Goal: Communication & Community: Answer question/provide support

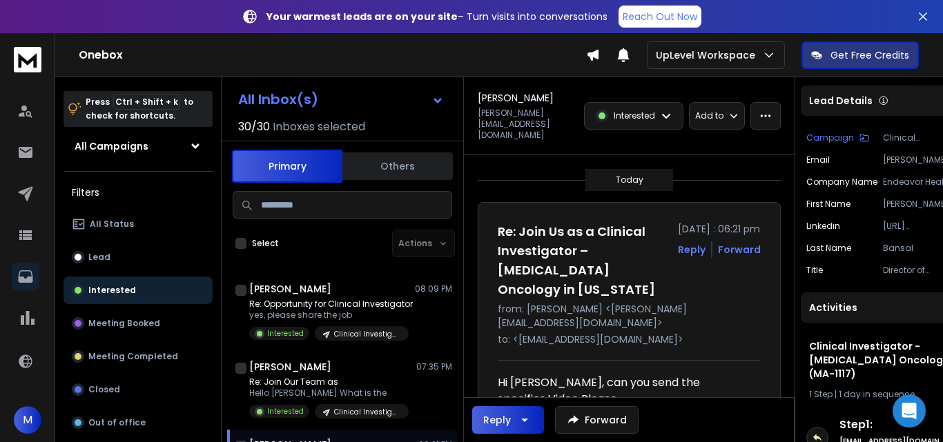
scroll to position [40, 0]
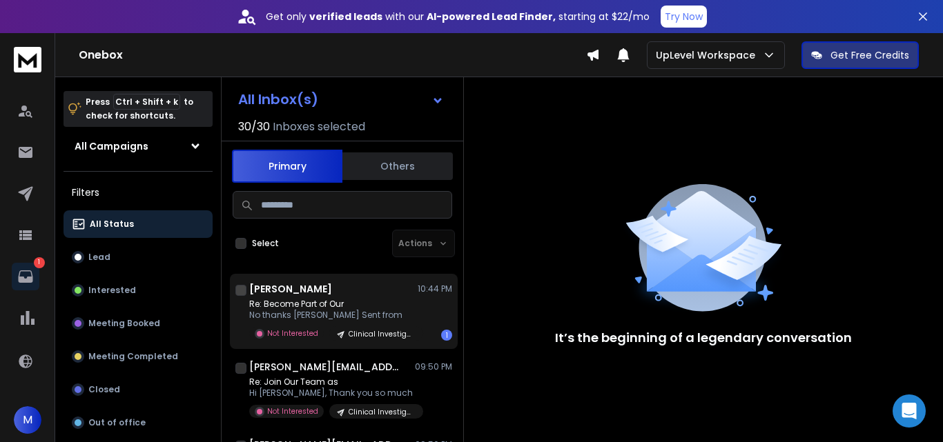
click at [339, 317] on p "No thanks Nelly Sent from" at bounding box center [332, 315] width 166 height 11
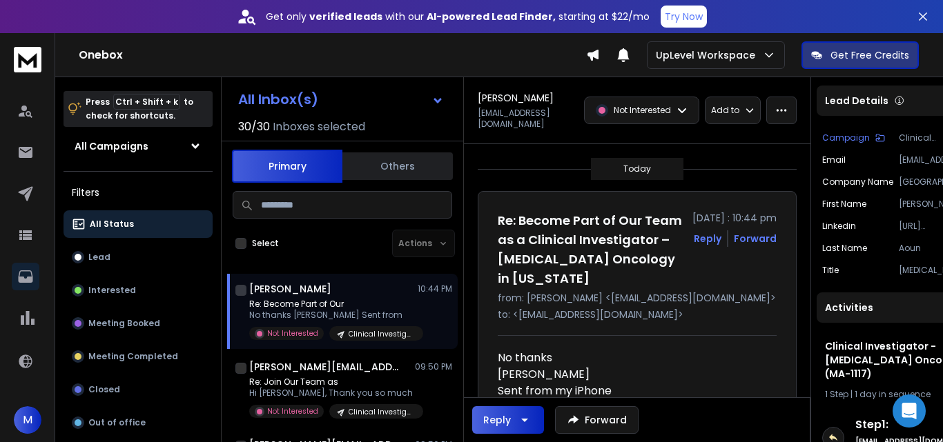
scroll to position [184, 0]
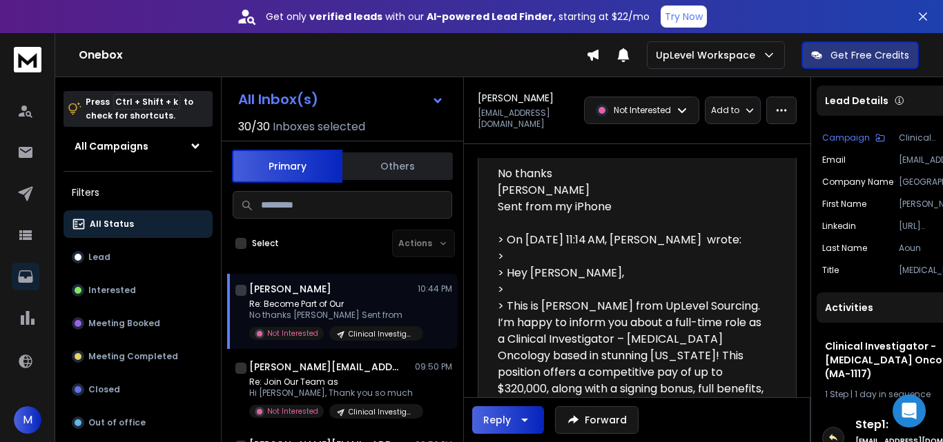
click at [520, 422] on icon "button" at bounding box center [524, 420] width 17 height 17
click at [500, 368] on div "Reply" at bounding box center [504, 358] width 73 height 28
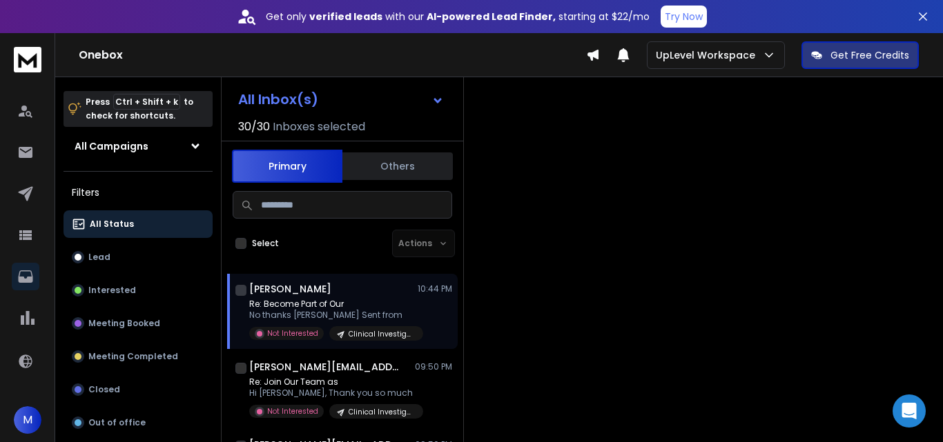
scroll to position [0, 0]
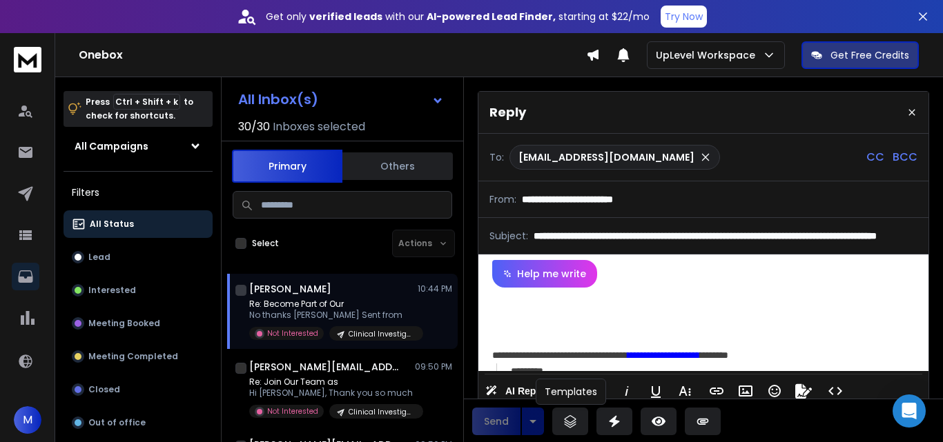
click at [569, 424] on icon at bounding box center [570, 422] width 14 height 14
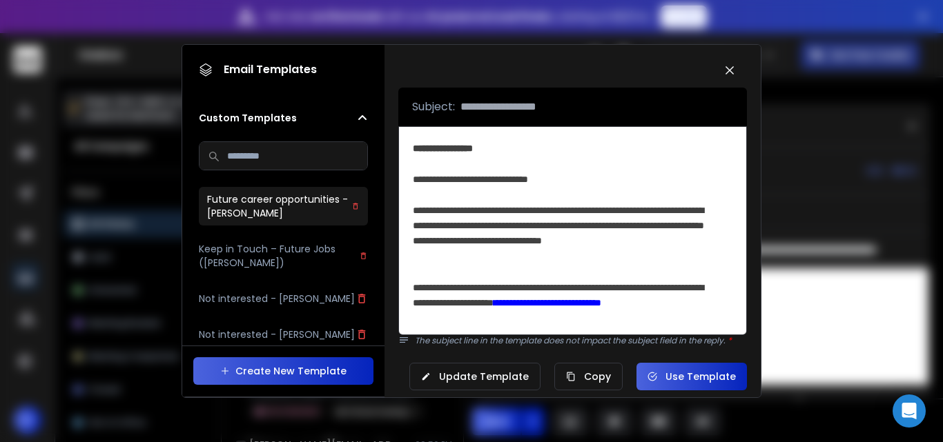
click at [291, 220] on h3 "Not interested - Megan" at bounding box center [279, 207] width 145 height 28
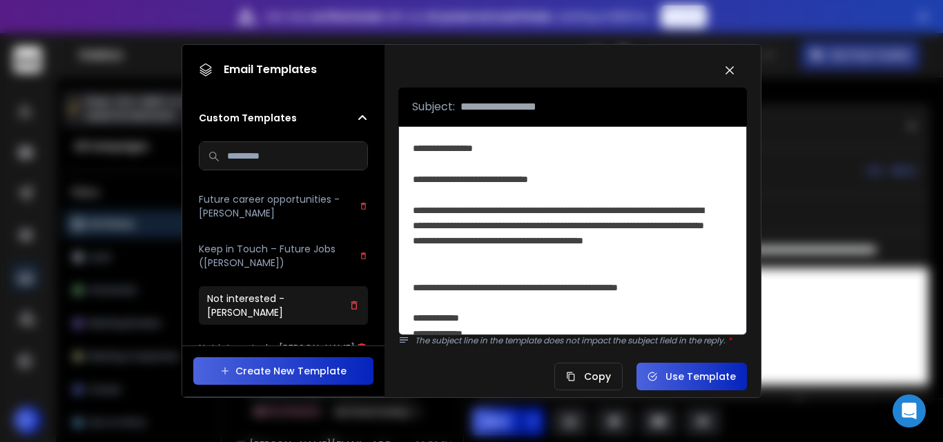
click at [687, 373] on button "Use Template" at bounding box center [691, 377] width 110 height 28
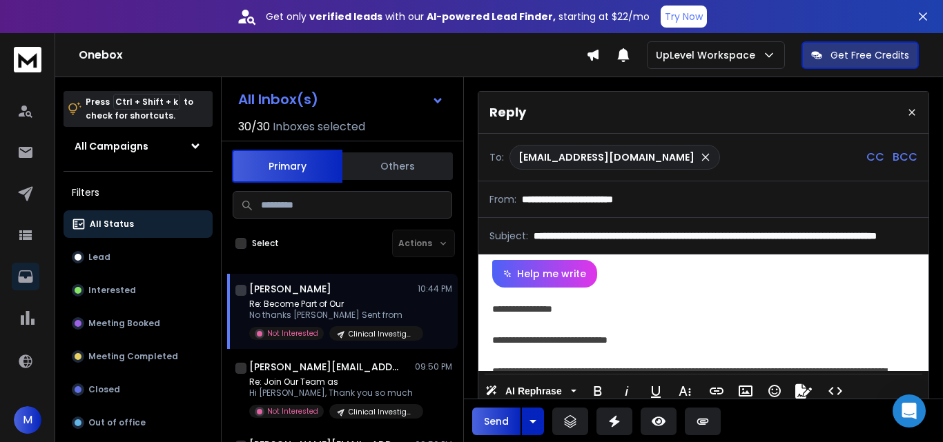
click at [493, 423] on button "Send" at bounding box center [496, 422] width 48 height 28
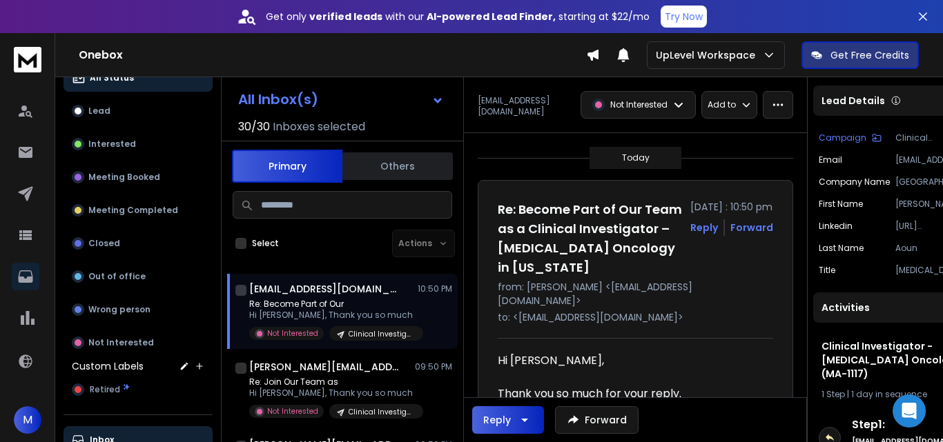
scroll to position [150, 0]
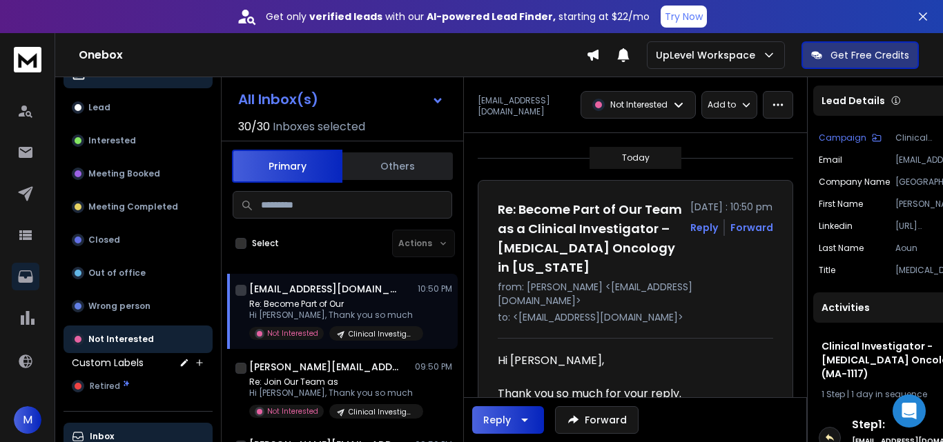
click at [156, 329] on button "Not Interested" at bounding box center [138, 340] width 149 height 28
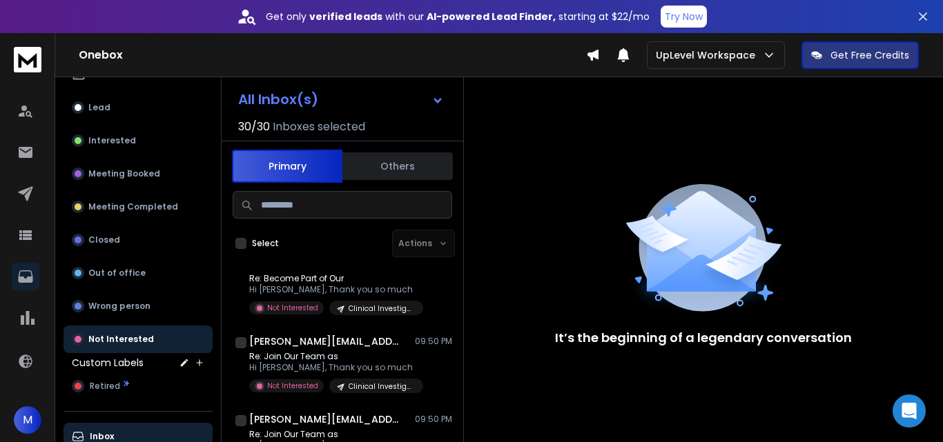
scroll to position [0, 0]
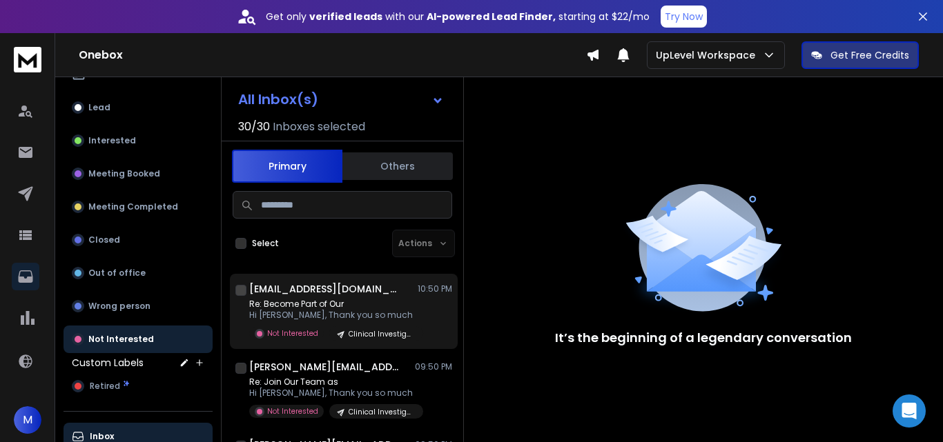
click at [339, 288] on h1 "[EMAIL_ADDRESS][DOMAIN_NAME]" at bounding box center [325, 289] width 152 height 14
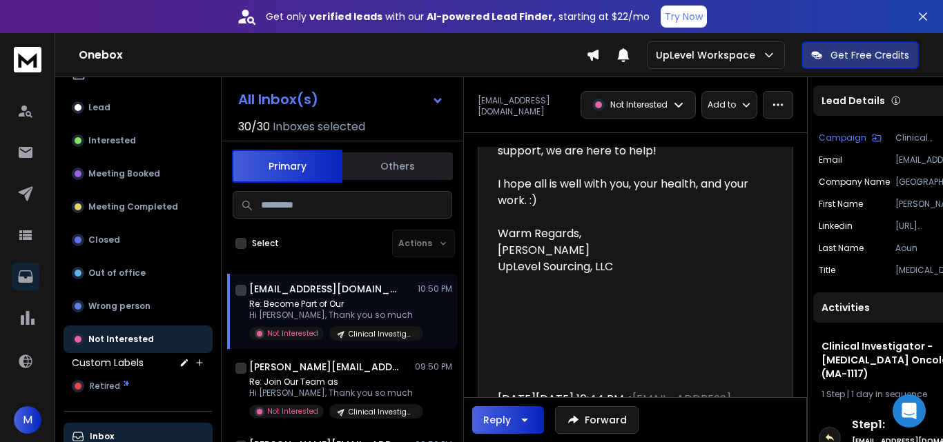
scroll to position [368, 0]
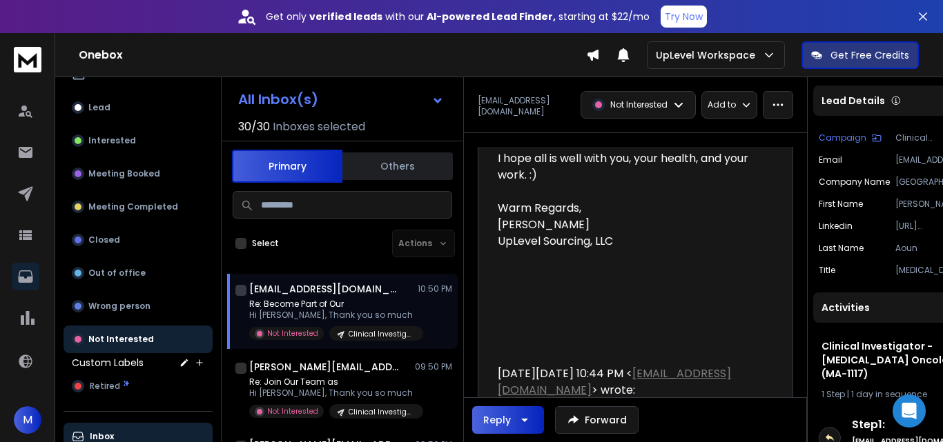
click at [793, 110] on button "button" at bounding box center [778, 105] width 30 height 28
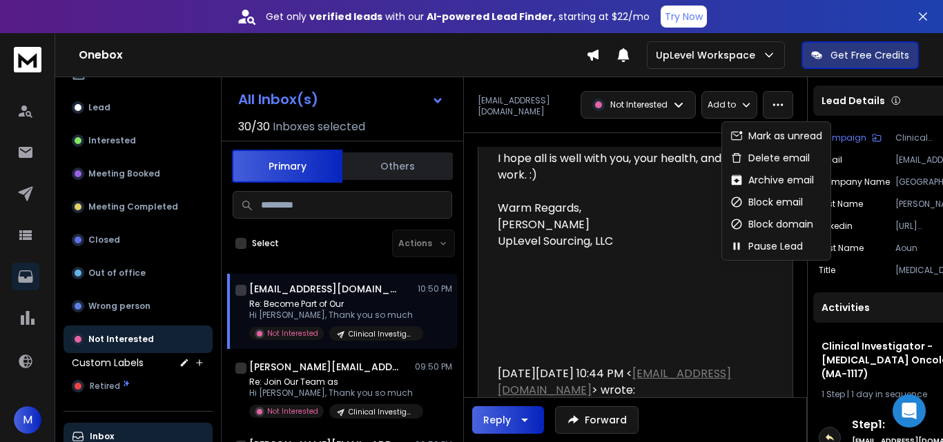
click at [784, 108] on icon "button" at bounding box center [778, 105] width 12 height 12
click at [785, 196] on div "Block email" at bounding box center [766, 202] width 72 height 14
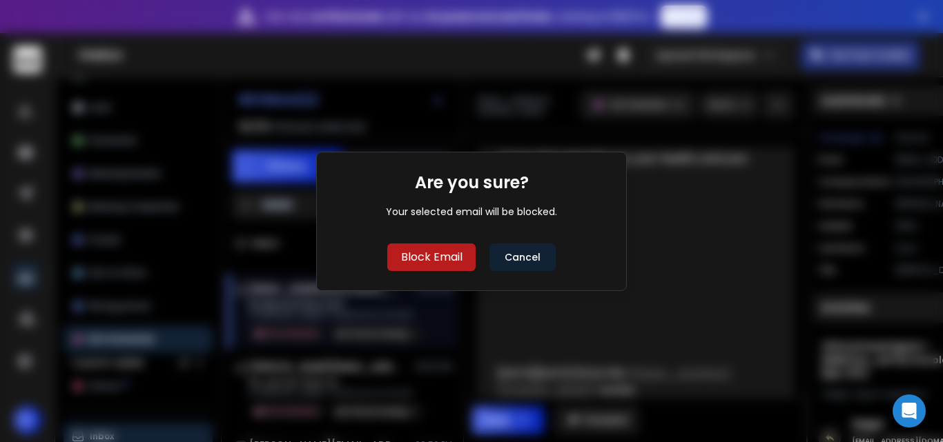
click at [455, 255] on button "Block Email" at bounding box center [431, 258] width 88 height 28
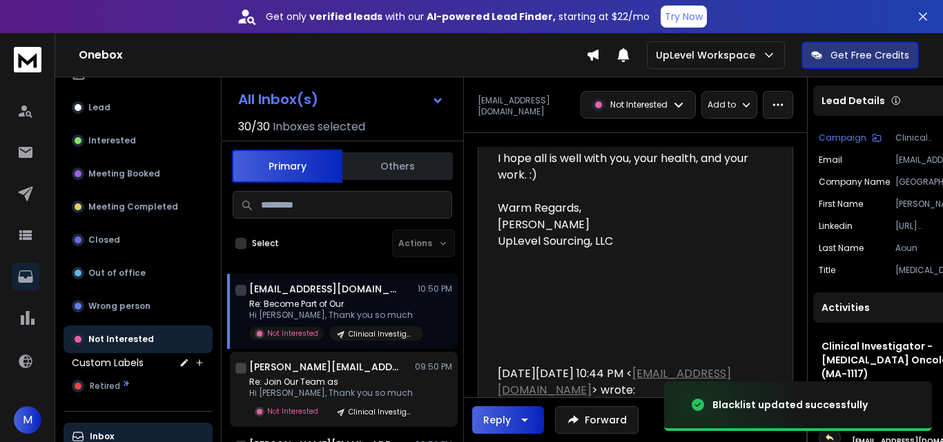
click at [347, 389] on p "Hi [PERSON_NAME], Thank you so much" at bounding box center [332, 393] width 166 height 11
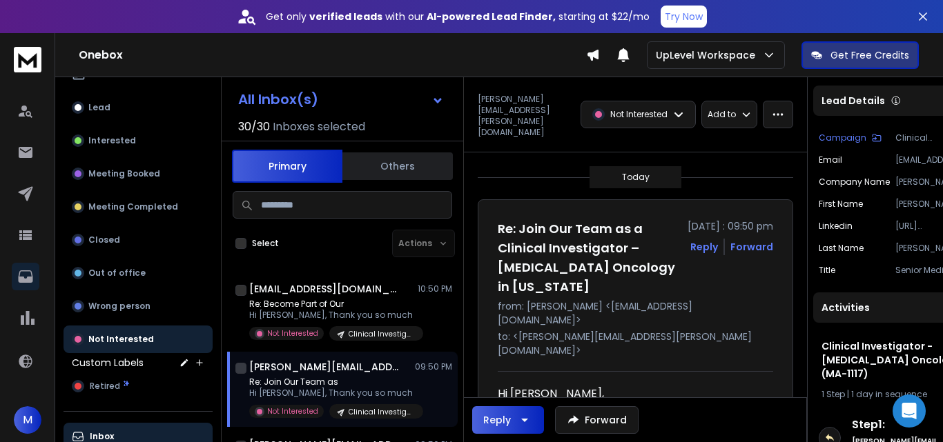
click at [784, 108] on icon "button" at bounding box center [778, 114] width 12 height 12
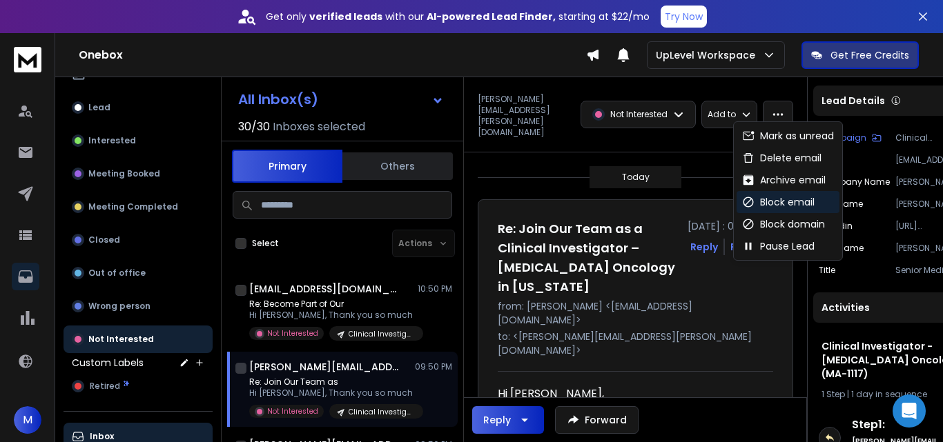
click at [805, 204] on div "Block email" at bounding box center [778, 202] width 72 height 14
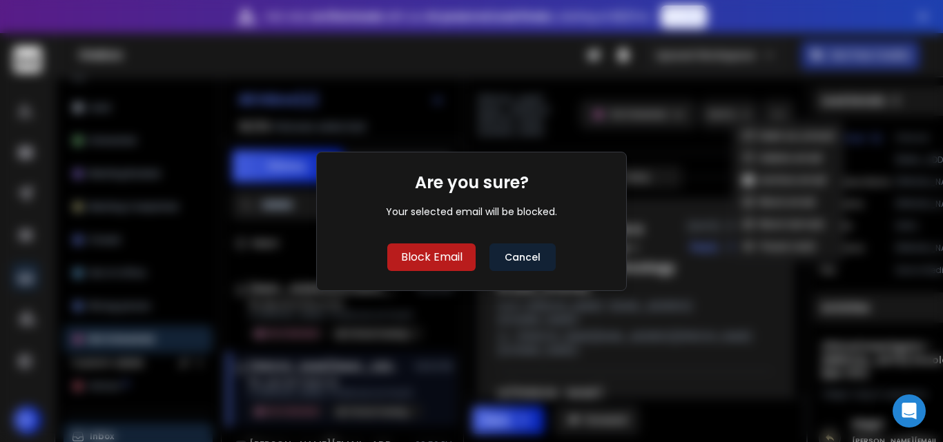
click at [437, 262] on button "Block Email" at bounding box center [431, 258] width 88 height 28
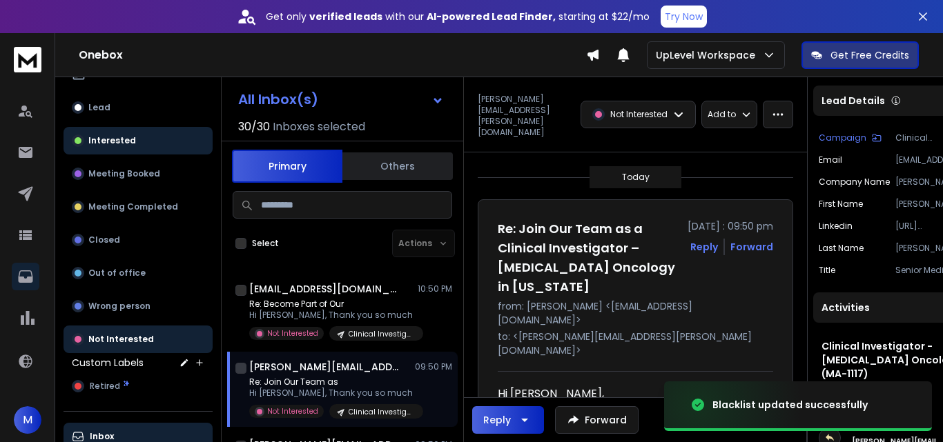
click at [145, 146] on button "Interested" at bounding box center [138, 141] width 149 height 28
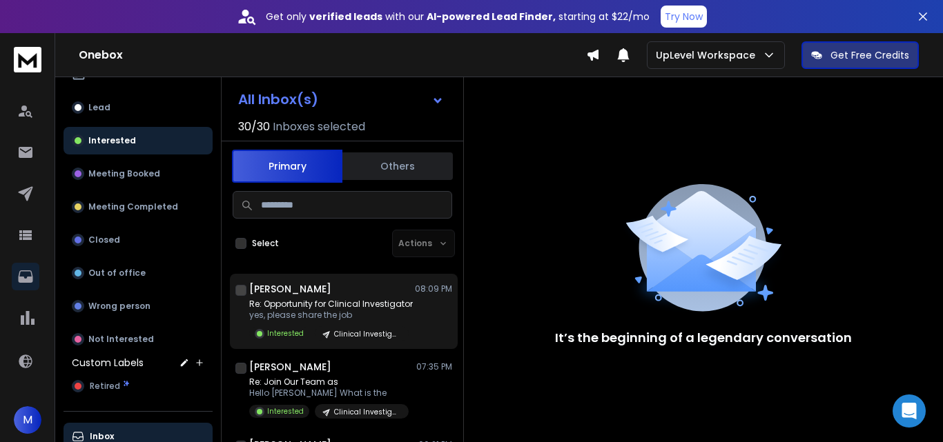
click at [240, 294] on button "button" at bounding box center [240, 290] width 11 height 11
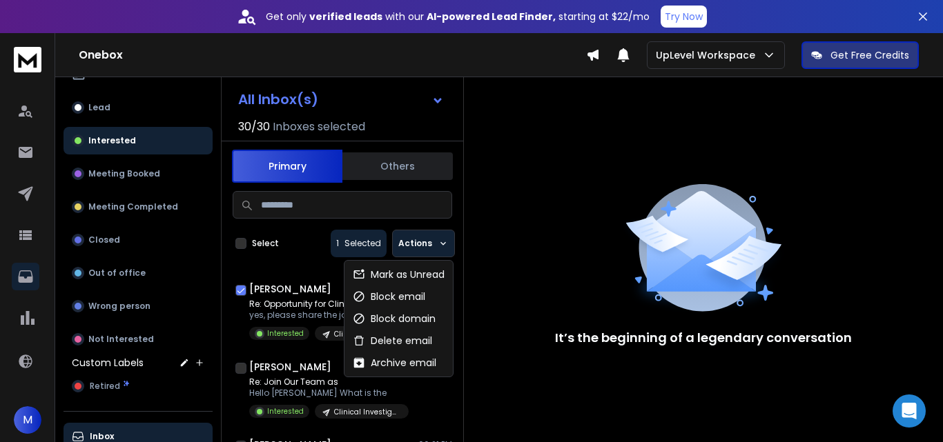
click at [429, 248] on p "Actions" at bounding box center [415, 243] width 34 height 11
click at [473, 259] on div "It’s the beginning of a legendary conversation" at bounding box center [703, 265] width 479 height 376
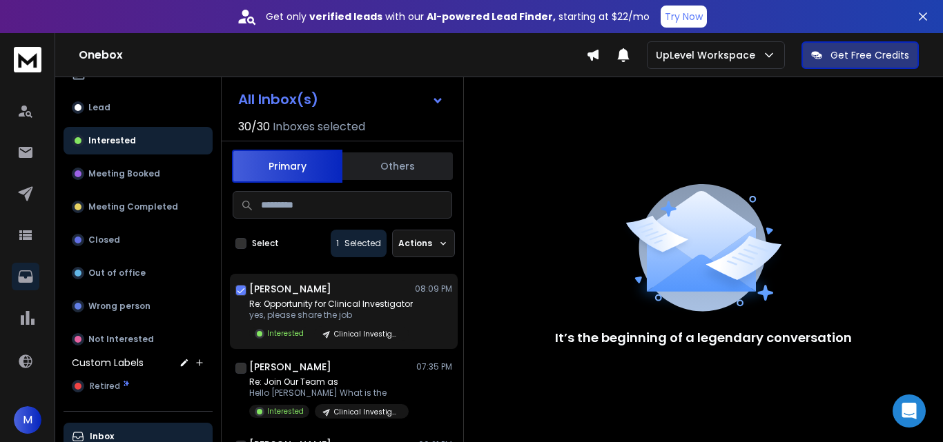
click at [242, 290] on button "button" at bounding box center [240, 290] width 11 height 11
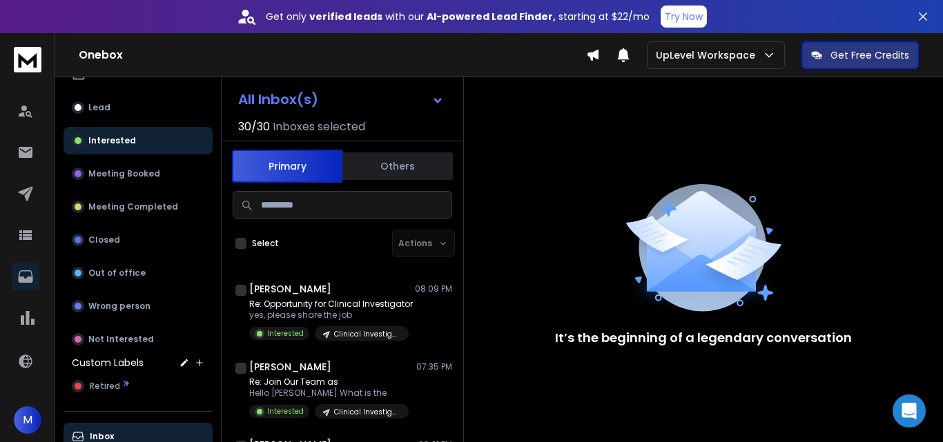
drag, startPoint x: 463, startPoint y: 281, endPoint x: 462, endPoint y: 291, distance: 9.8
click at [462, 291] on div "All Inbox(s) 30 / 30 Inboxes selected Primary Others Select Actions Manish Bhan…" at bounding box center [342, 298] width 243 height 442
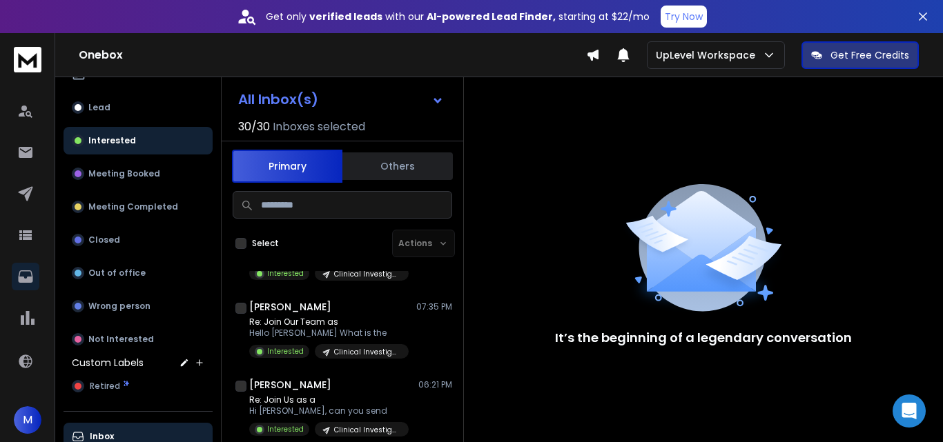
scroll to position [0, 0]
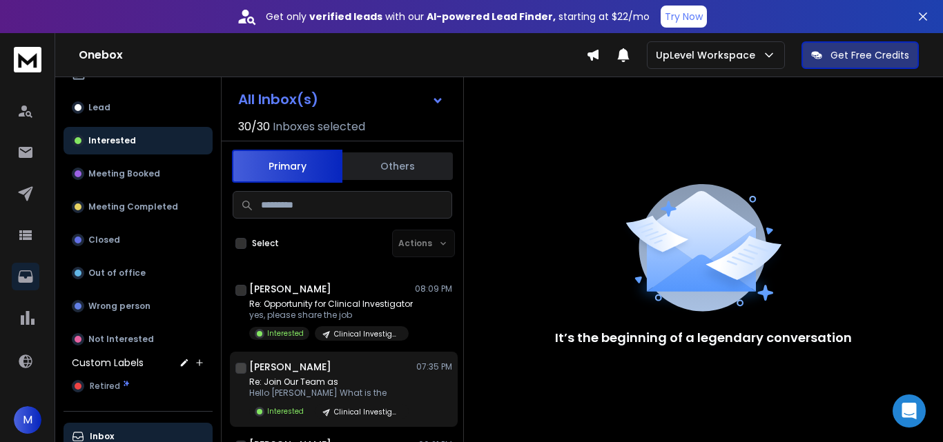
click at [359, 374] on div "Raghad Karim 07:35 PM Re: Join Our Team as Hello Megan What is the Interested C…" at bounding box center [350, 389] width 203 height 59
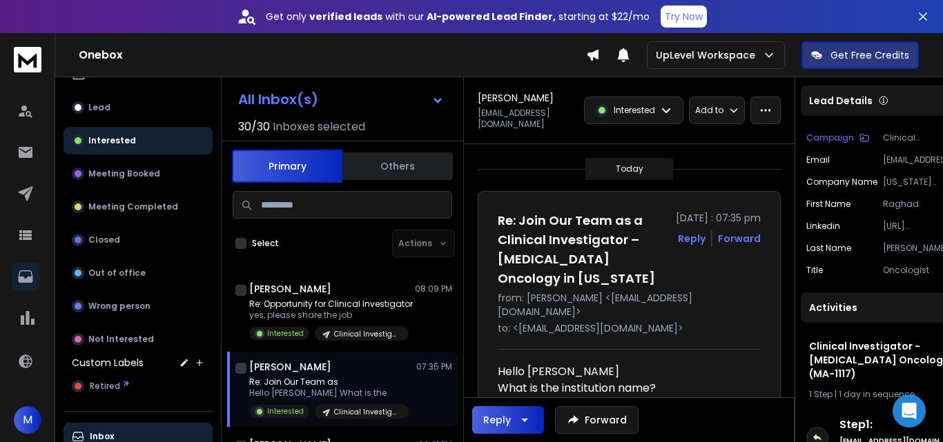
drag, startPoint x: 629, startPoint y: 364, endPoint x: 501, endPoint y: 365, distance: 128.4
copy div "What is the institution name?"
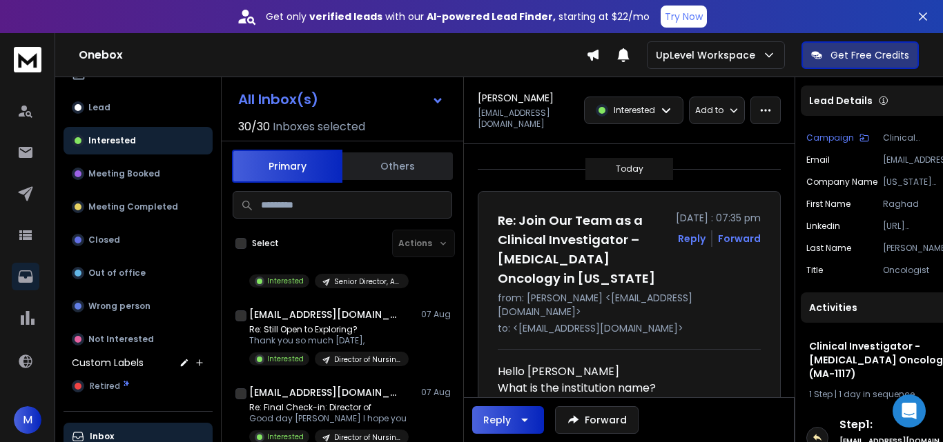
scroll to position [736, 0]
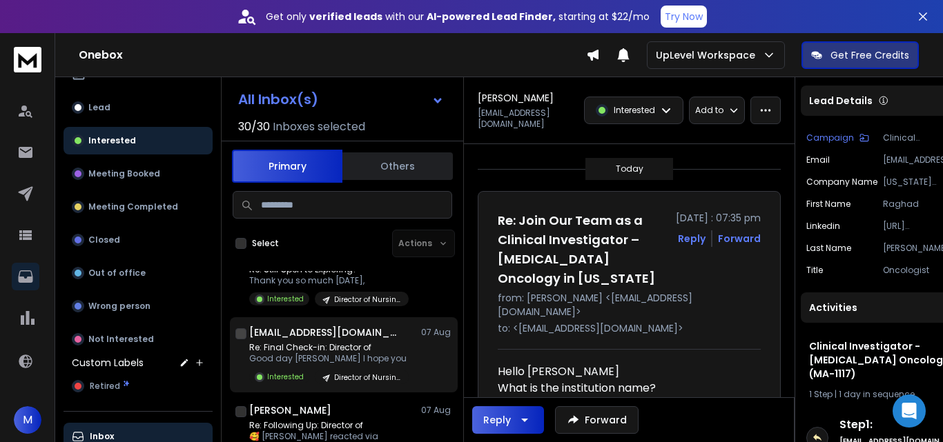
click at [381, 333] on h1 "[EMAIL_ADDRESS][DOMAIN_NAME]" at bounding box center [325, 333] width 152 height 14
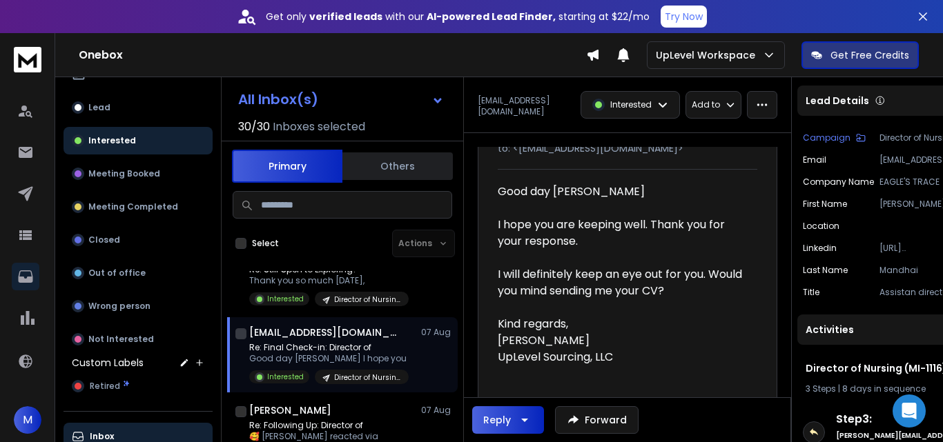
scroll to position [160, 0]
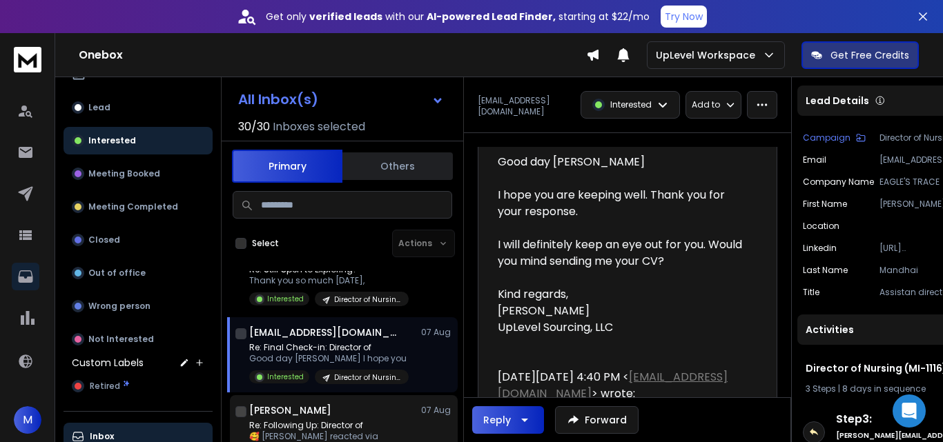
click at [349, 408] on div "Harr Wan 07 Aug" at bounding box center [350, 411] width 203 height 14
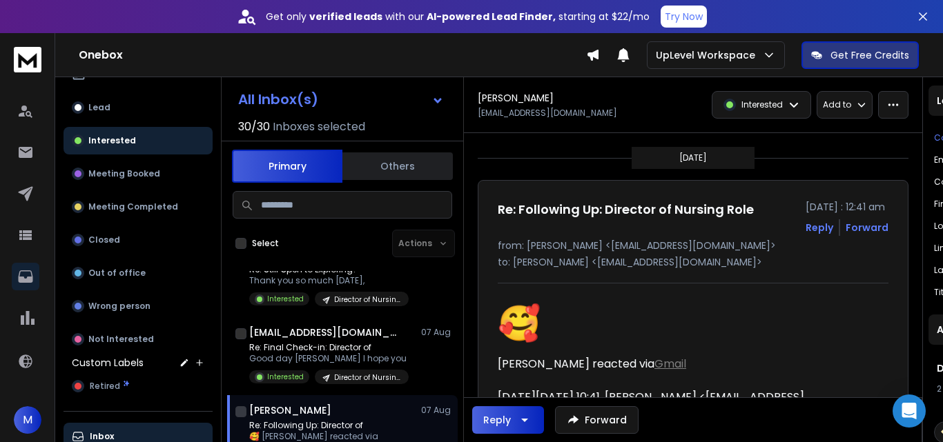
scroll to position [920, 0]
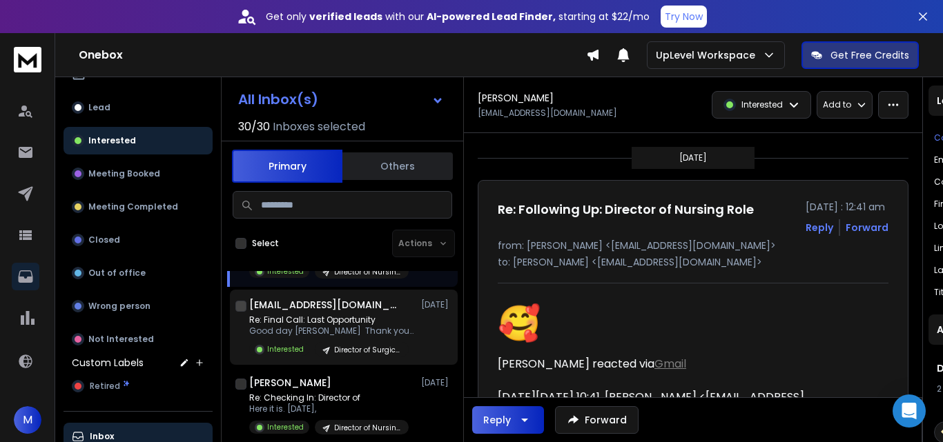
click at [352, 345] on p "Director of Surgical Services (KY-1111)" at bounding box center [367, 350] width 66 height 10
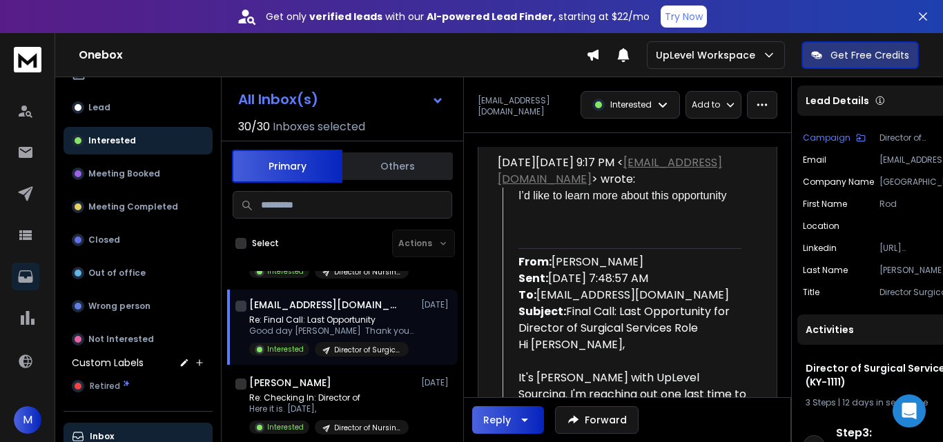
scroll to position [368, 0]
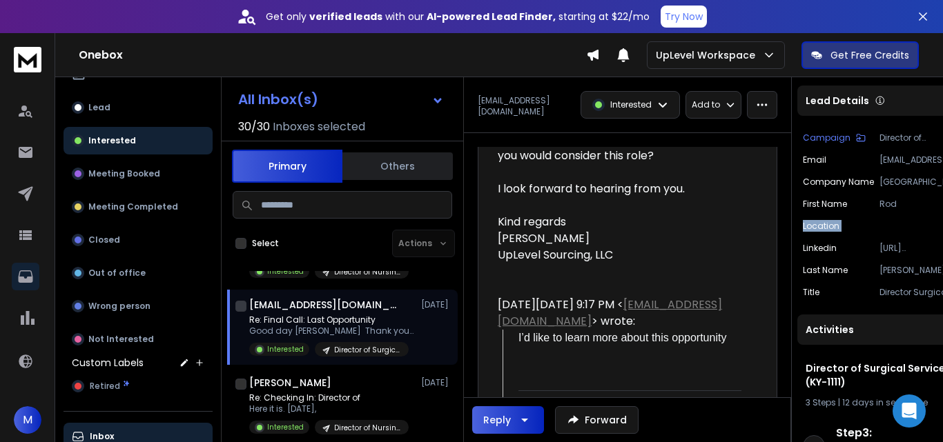
drag, startPoint x: 832, startPoint y: 245, endPoint x: 828, endPoint y: 232, distance: 13.6
click at [828, 232] on div "Lead Details Campaign Director of Surgical Services (KY-1111) Email rmalone63@h…" at bounding box center [879, 298] width 177 height 442
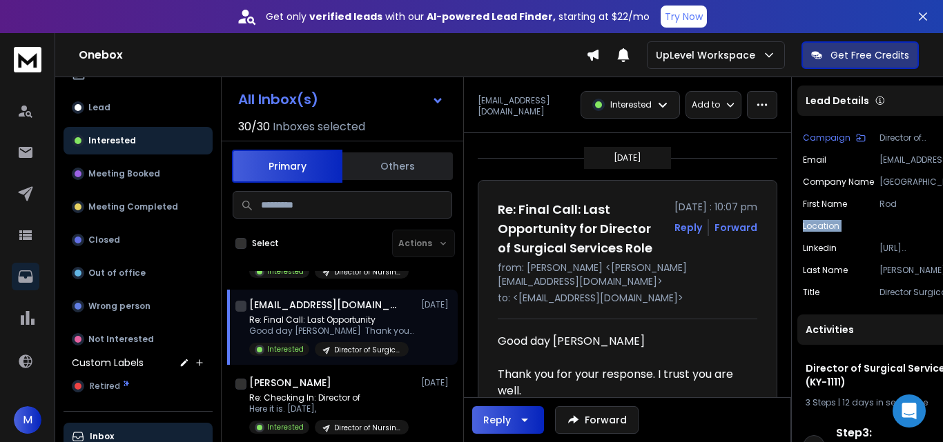
scroll to position [35, 0]
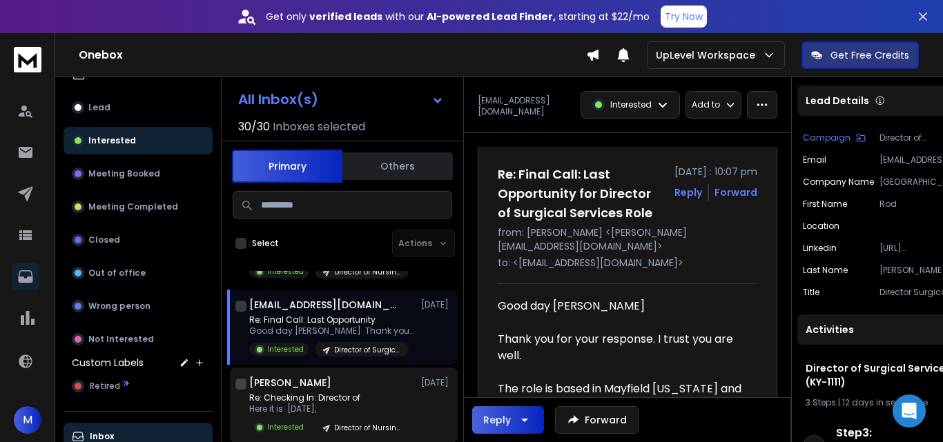
click at [305, 378] on h1 "[PERSON_NAME]" at bounding box center [290, 383] width 82 height 14
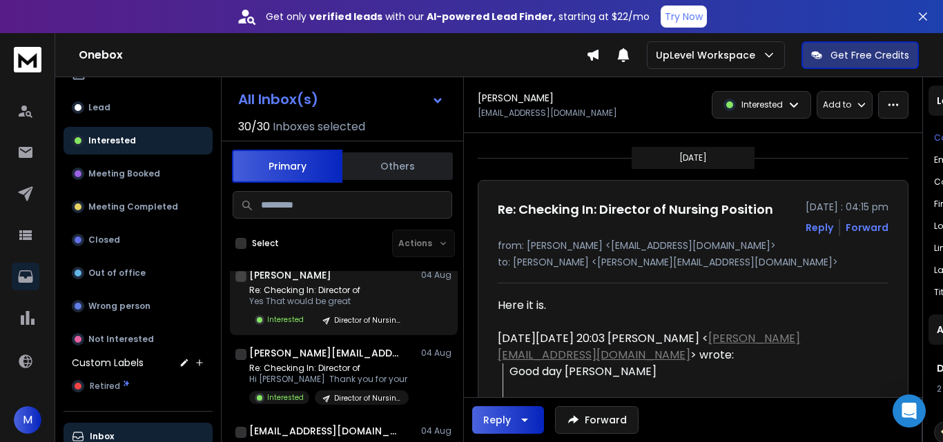
scroll to position [1289, 0]
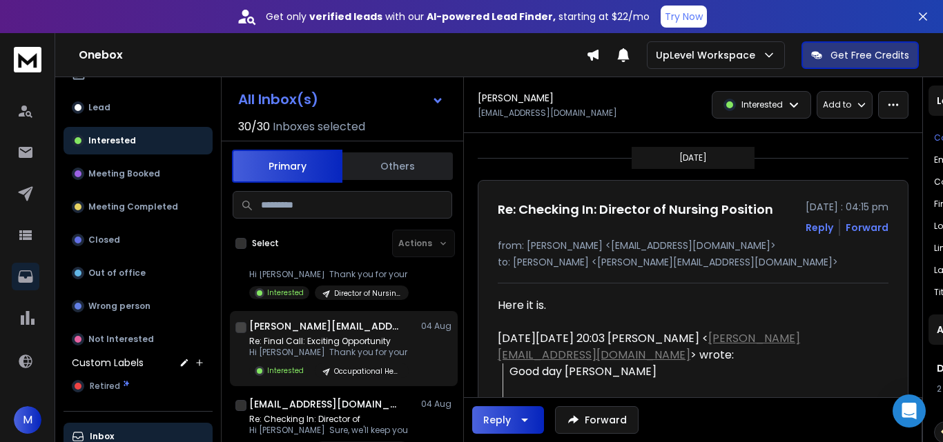
click at [349, 348] on p "Hi [PERSON_NAME] Thank you for your" at bounding box center [328, 352] width 159 height 11
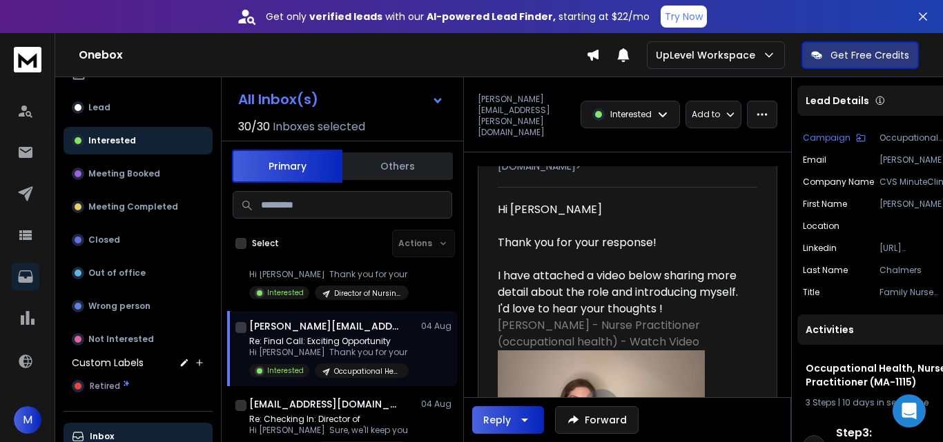
scroll to position [0, 0]
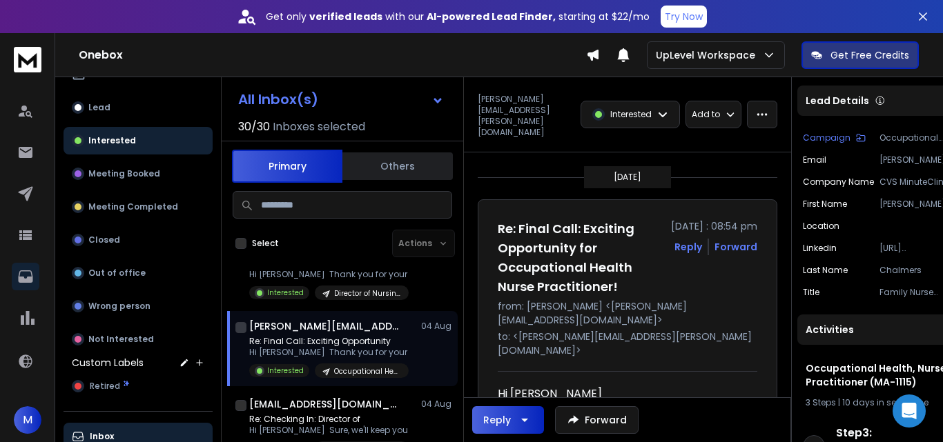
drag, startPoint x: 580, startPoint y: 262, endPoint x: 498, endPoint y: 342, distance: 115.2
copy div "Hi Samatha Thank you for your response! I have attached a video below sharing m…"
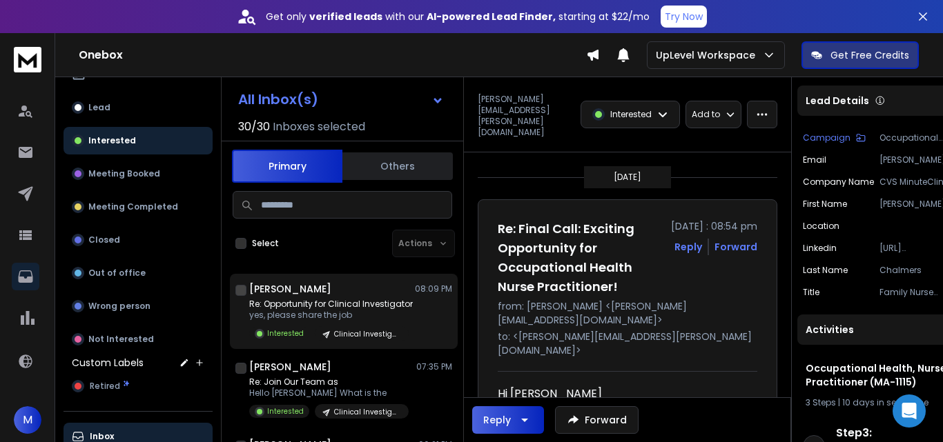
scroll to position [184, 0]
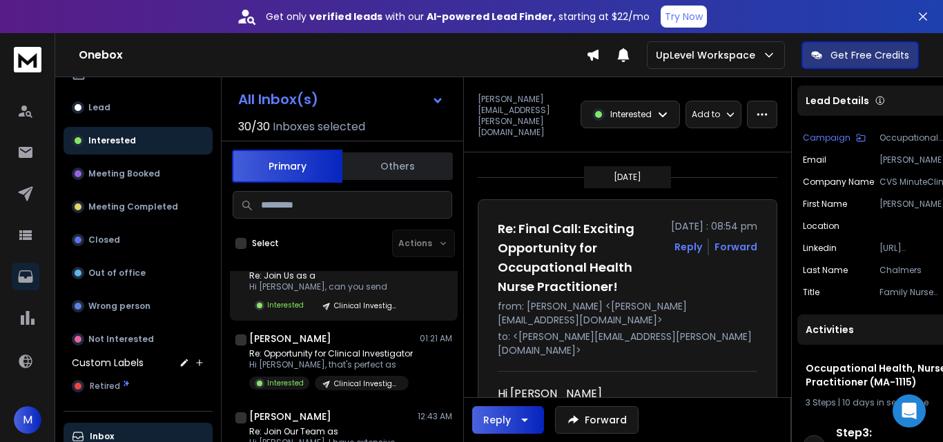
click at [317, 280] on p "Re: Join Us as a" at bounding box center [328, 276] width 159 height 11
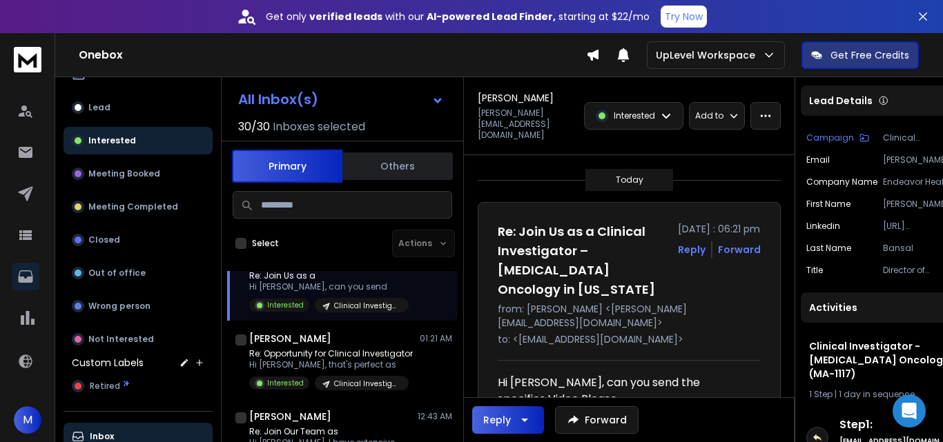
click at [524, 420] on icon "button" at bounding box center [524, 420] width 7 height 3
click at [505, 358] on p "Reply" at bounding box center [507, 358] width 26 height 14
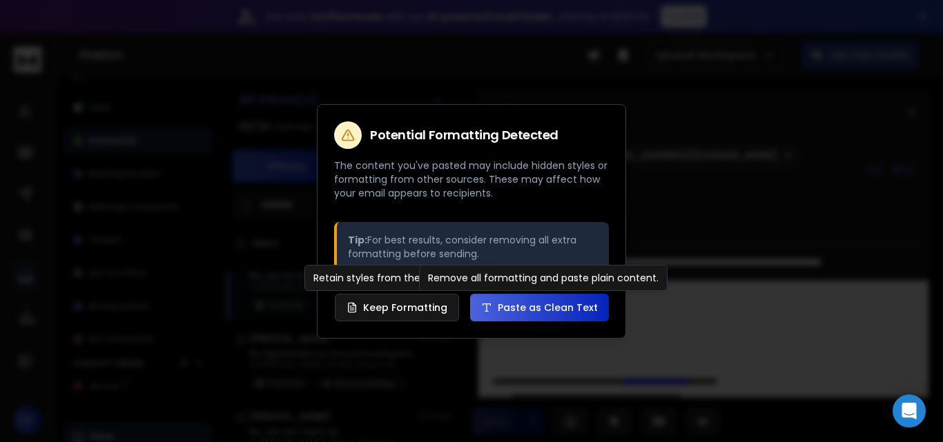
click at [531, 313] on button "Paste as Clean Text" at bounding box center [539, 308] width 139 height 28
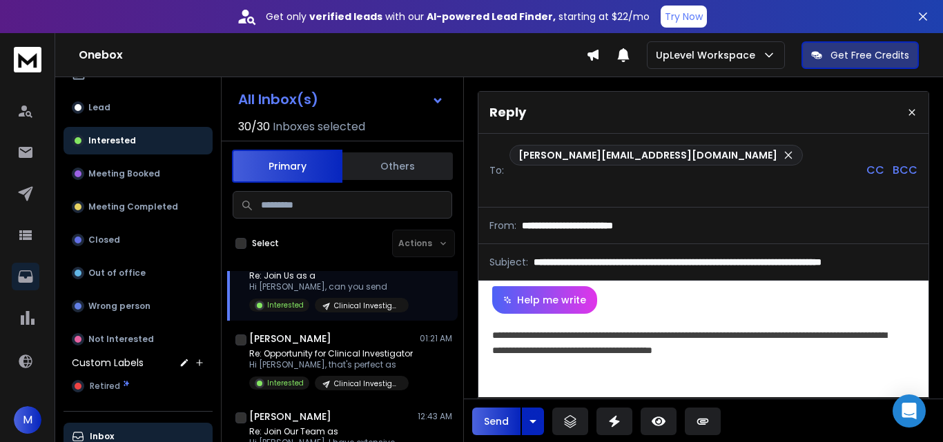
click at [530, 328] on div "**********" at bounding box center [696, 343] width 408 height 31
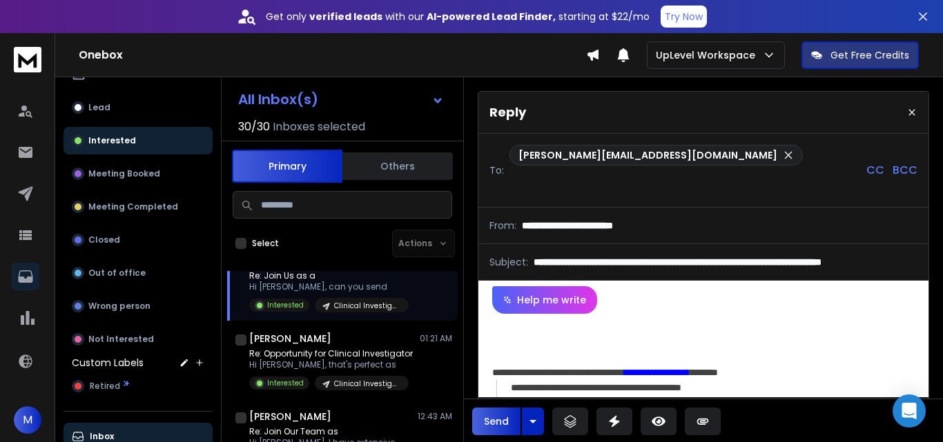
scroll to position [0, 0]
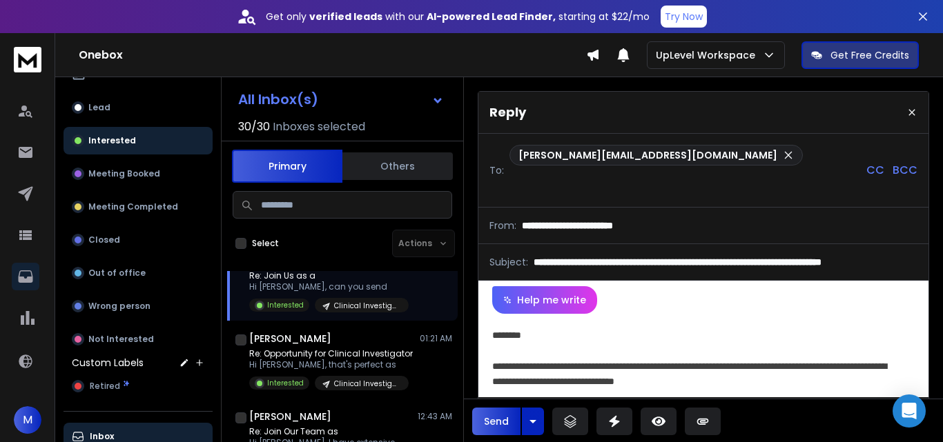
click at [546, 328] on div "********" at bounding box center [696, 335] width 408 height 15
click at [516, 328] on div "*********" at bounding box center [696, 335] width 408 height 15
click at [538, 343] on div at bounding box center [701, 350] width 418 height 15
drag, startPoint x: 541, startPoint y: 312, endPoint x: 489, endPoint y: 312, distance: 51.8
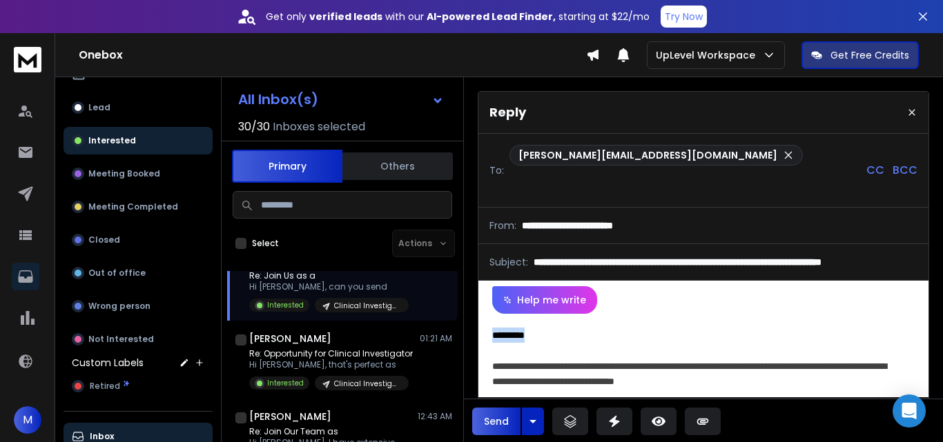
click at [489, 314] on div "**********" at bounding box center [701, 356] width 446 height 84
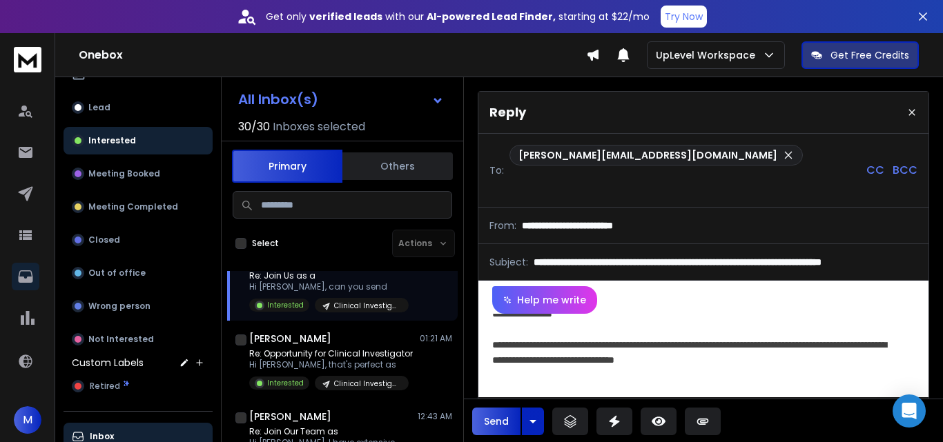
scroll to position [52, 0]
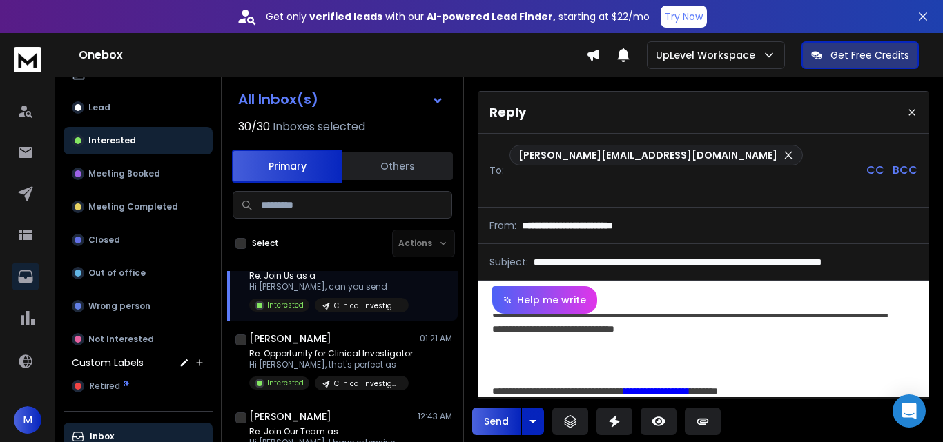
click at [499, 353] on div at bounding box center [701, 360] width 418 height 15
click at [646, 353] on div "**********" at bounding box center [696, 360] width 408 height 15
click at [554, 353] on div "**********" at bounding box center [696, 360] width 408 height 15
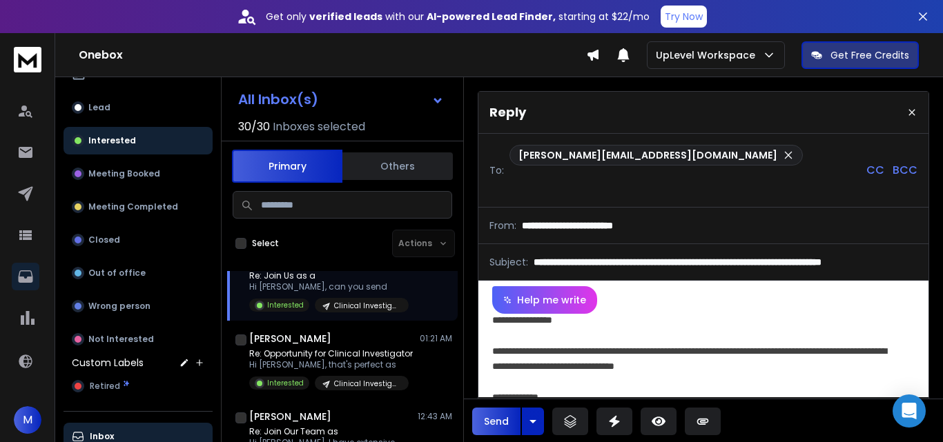
scroll to position [0, 0]
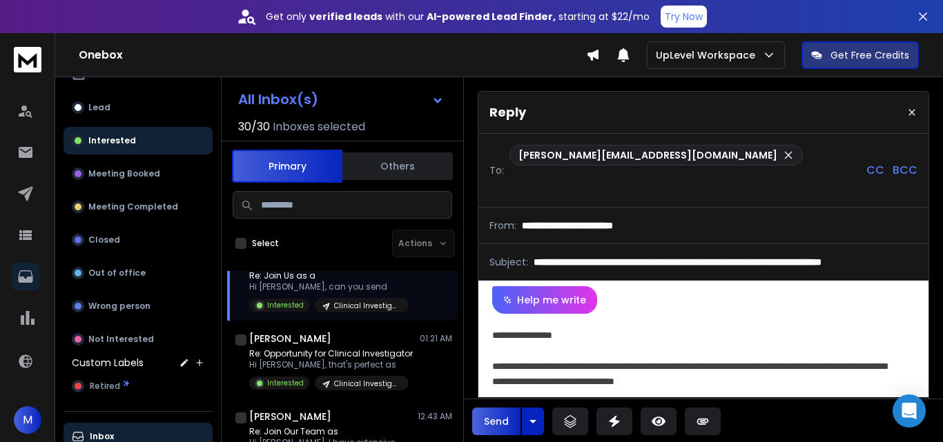
click at [733, 359] on div "**********" at bounding box center [696, 374] width 408 height 31
click at [717, 359] on div "**********" at bounding box center [696, 374] width 408 height 31
click at [0, 0] on span "*" at bounding box center [0, 0] width 0 height 0
click at [756, 360] on div "**********" at bounding box center [696, 374] width 408 height 31
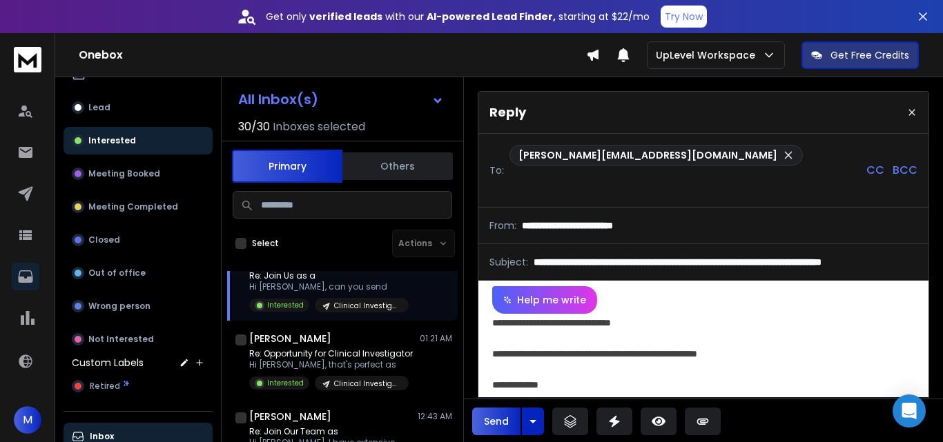
scroll to position [47, 0]
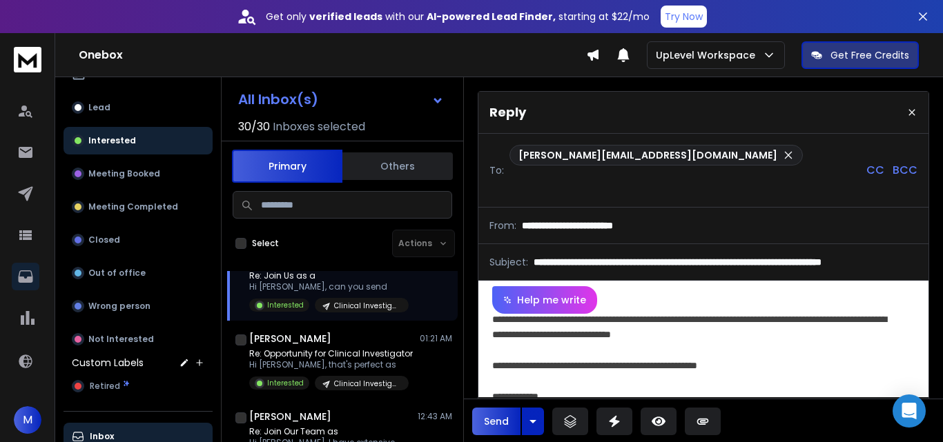
click at [504, 420] on button "Send" at bounding box center [496, 422] width 48 height 28
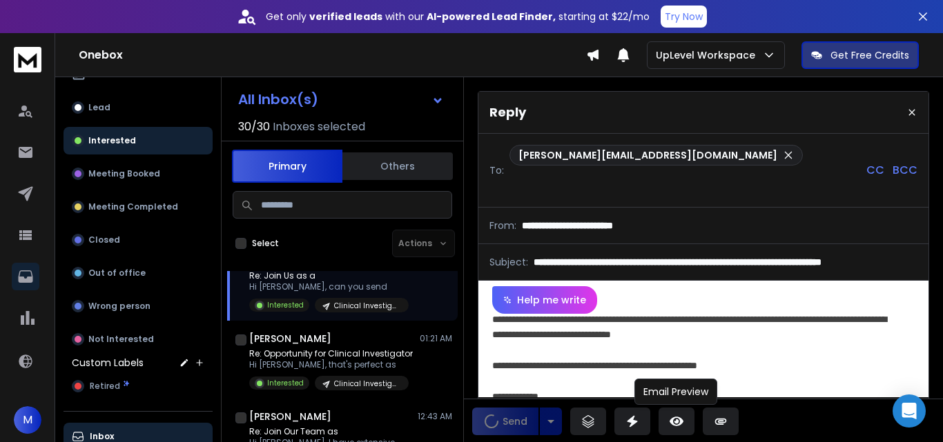
click at [664, 419] on button at bounding box center [676, 422] width 36 height 28
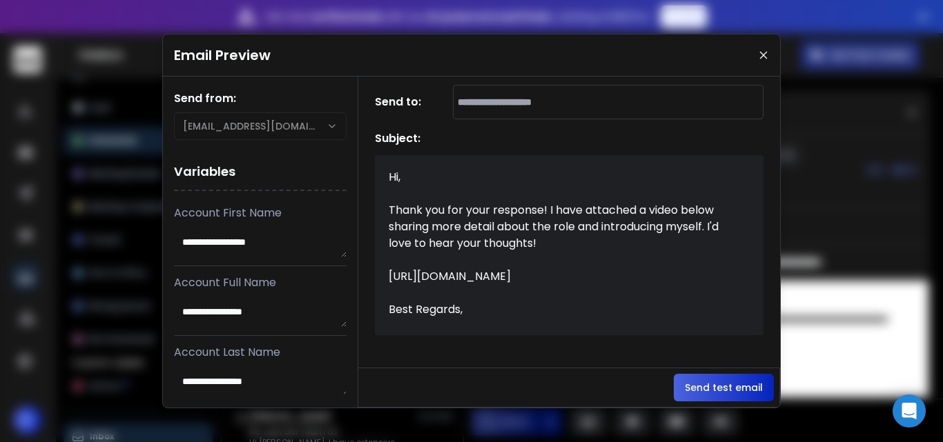
type textarea "*****"
type textarea "**********"
type textarea "********"
type textarea "**********"
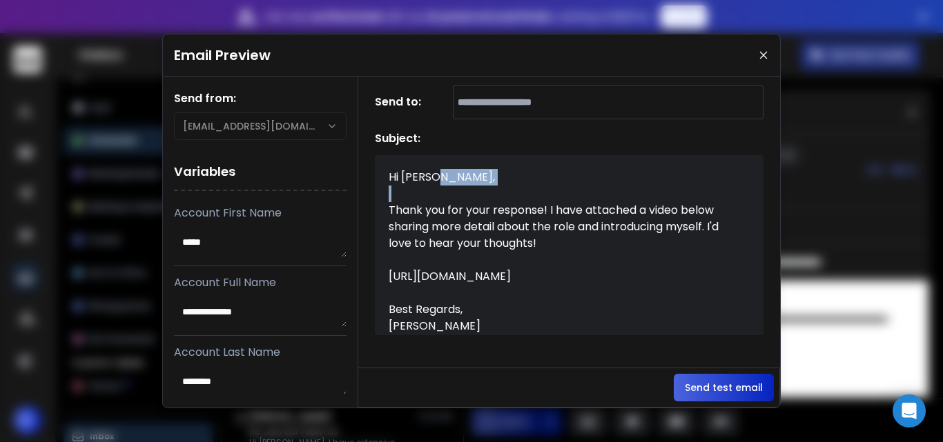
drag, startPoint x: 763, startPoint y: 178, endPoint x: 763, endPoint y: 189, distance: 11.1
click at [763, 189] on div "Send to: Subject: Hi Dhruv, Thank you for your response! I have attached a vide…" at bounding box center [569, 206] width 422 height 259
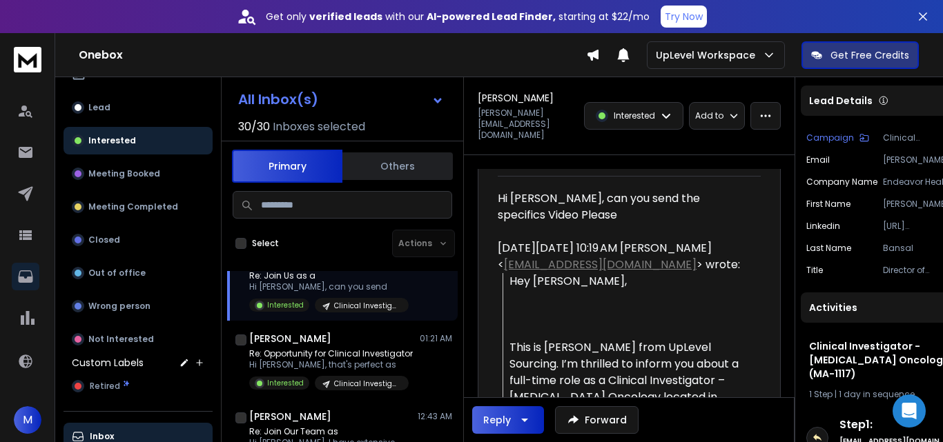
scroll to position [0, 0]
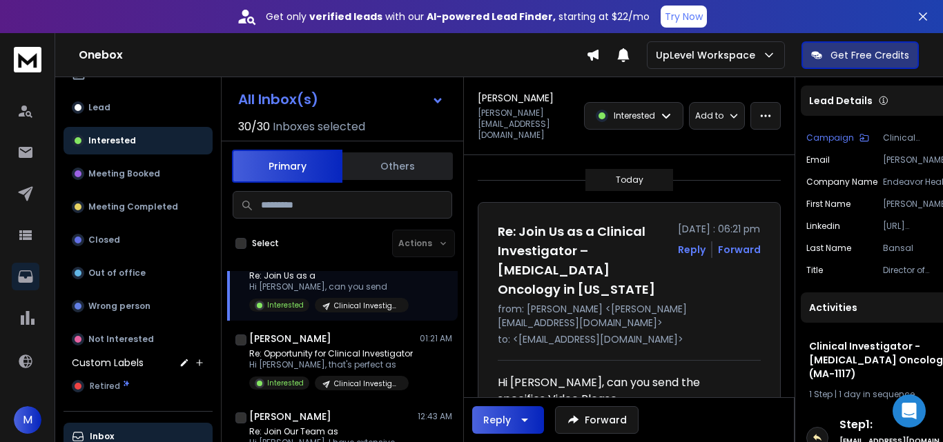
click at [326, 280] on p "Re: Join Us as a" at bounding box center [328, 276] width 159 height 11
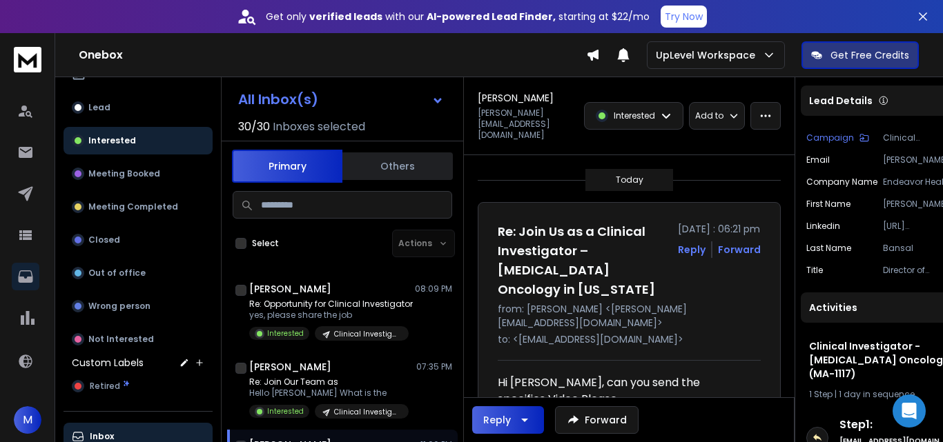
drag, startPoint x: 464, startPoint y: 283, endPoint x: 464, endPoint y: 291, distance: 7.6
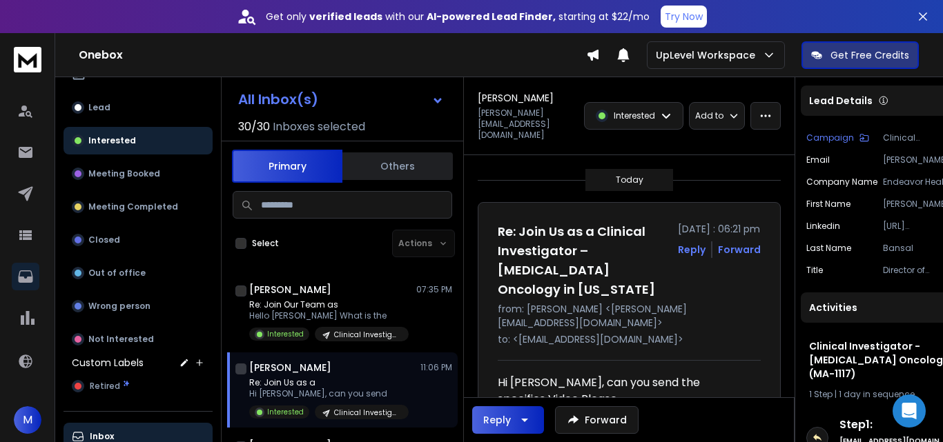
scroll to position [86, 0]
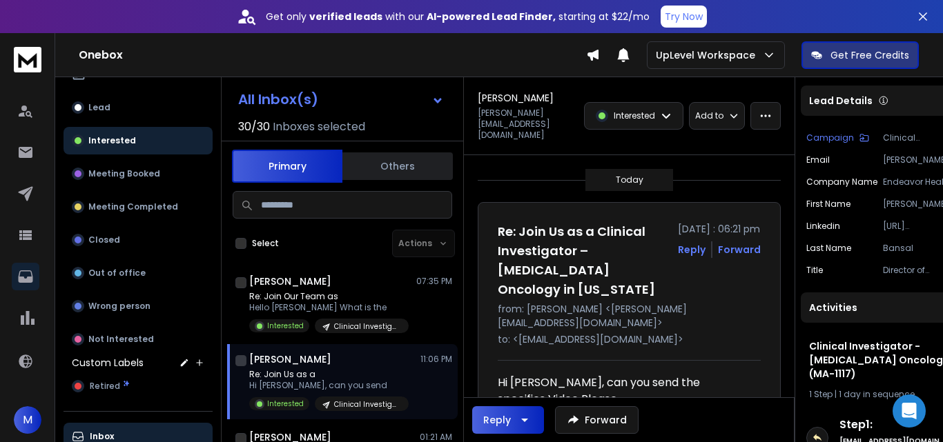
click at [311, 380] on p "Re: Join Us as a" at bounding box center [328, 374] width 159 height 11
drag, startPoint x: 823, startPoint y: 251, endPoint x: 822, endPoint y: 264, distance: 13.1
click at [822, 264] on div "Lead Details Campaign Clinical Investigator - [MEDICAL_DATA] Oncology (MA-1117)…" at bounding box center [882, 298] width 177 height 442
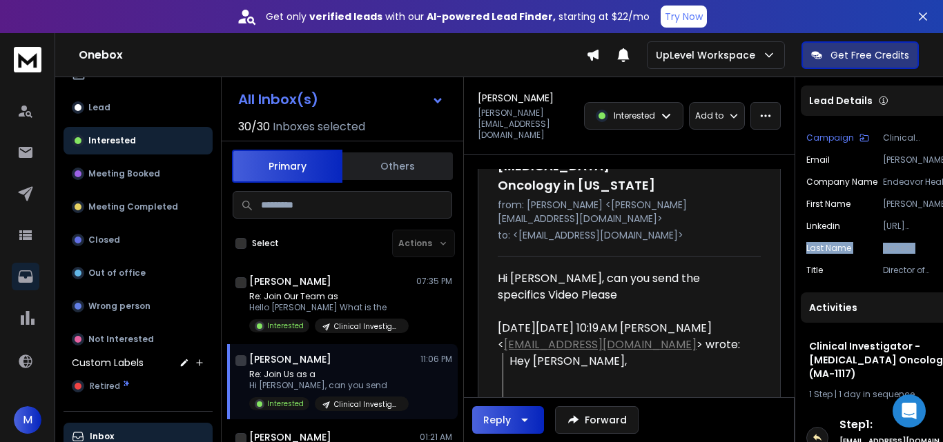
scroll to position [0, 0]
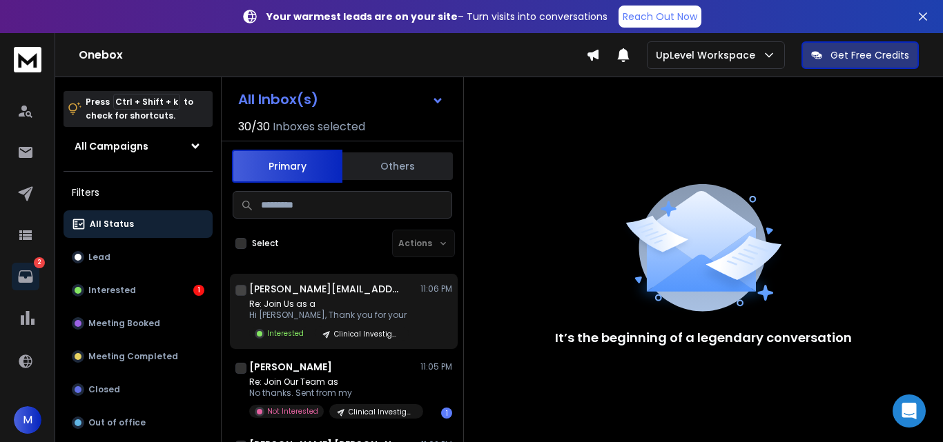
click at [373, 310] on p "Hi [PERSON_NAME], Thank you for your" at bounding box center [328, 315] width 159 height 11
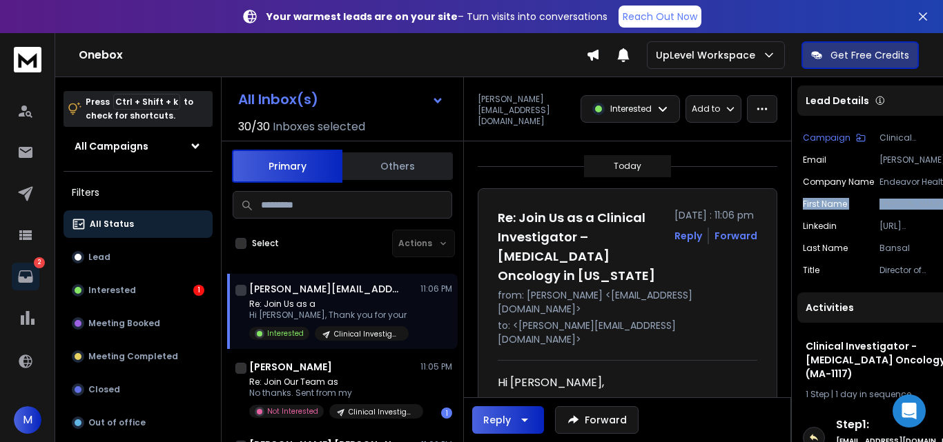
drag, startPoint x: 928, startPoint y: 207, endPoint x: 927, endPoint y: 227, distance: 20.0
click at [927, 227] on div "Lead Details Campaign Clinical Investigator - [MEDICAL_DATA] Oncology (MA-1117)…" at bounding box center [879, 298] width 177 height 442
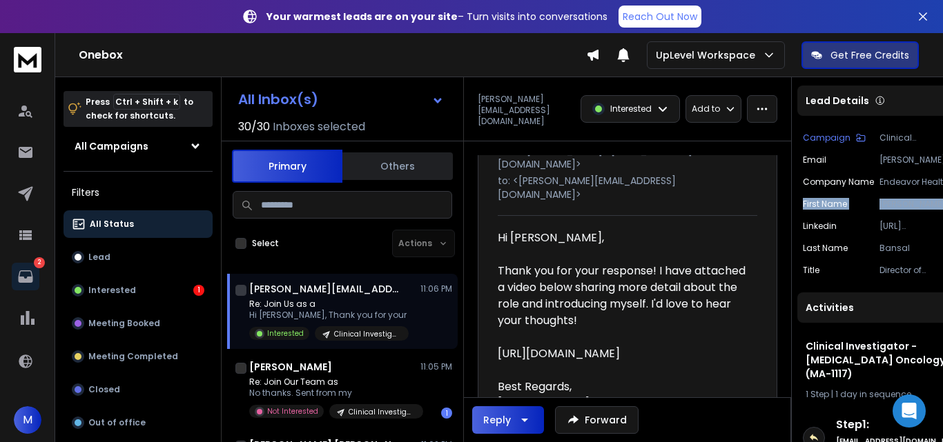
scroll to position [162, 0]
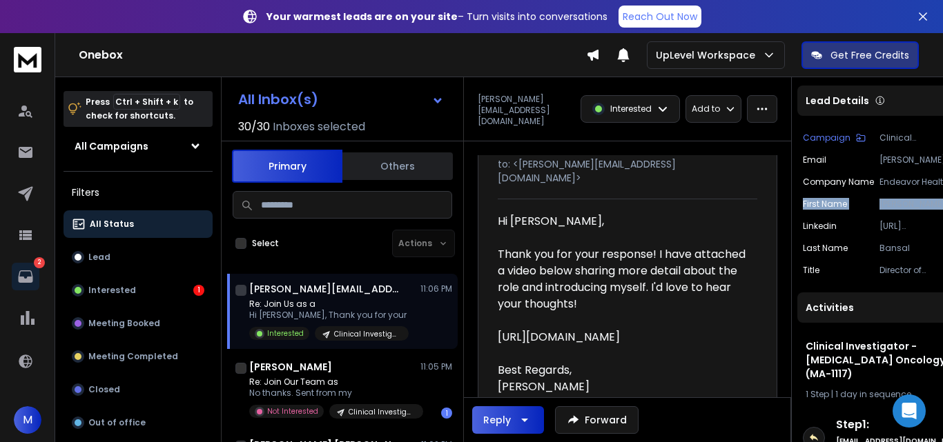
drag, startPoint x: 536, startPoint y: 274, endPoint x: 612, endPoint y: 264, distance: 76.5
click at [650, 329] on div "[URL][DOMAIN_NAME]" at bounding box center [622, 337] width 248 height 17
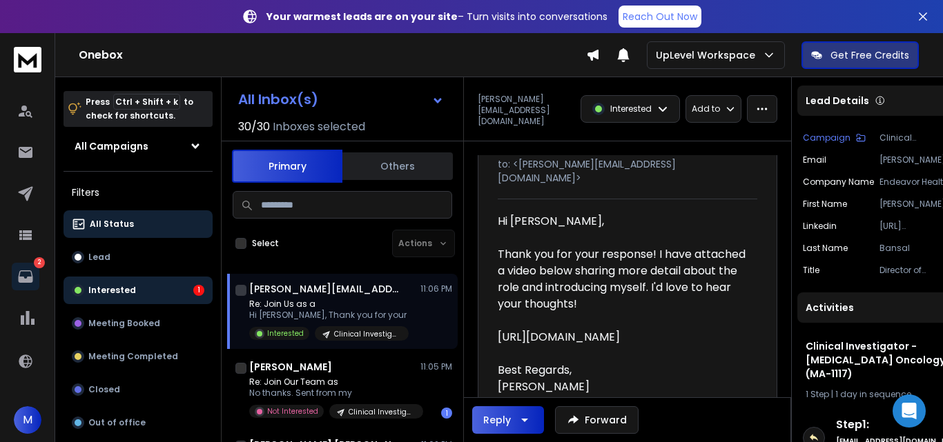
click at [153, 283] on button "Interested 1" at bounding box center [138, 291] width 149 height 28
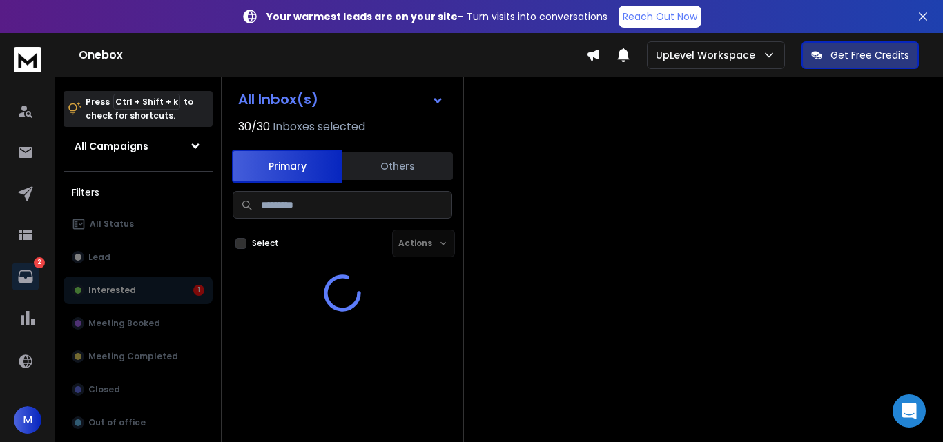
scroll to position [0, 0]
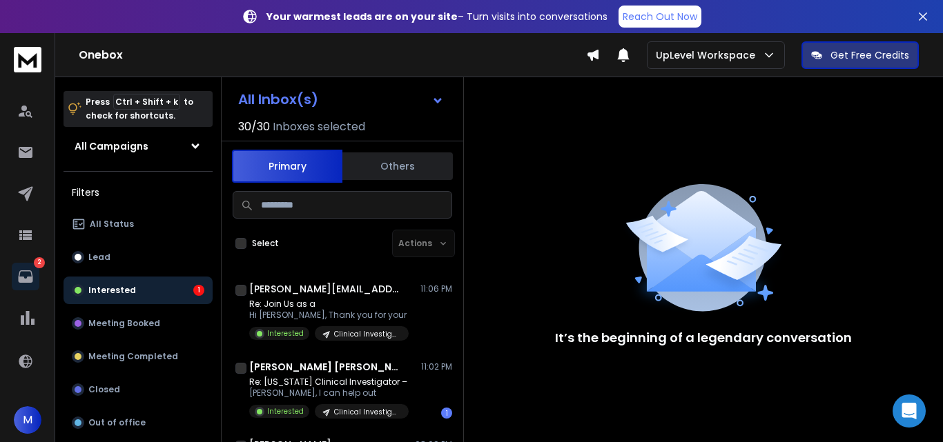
drag, startPoint x: 465, startPoint y: 286, endPoint x: 466, endPoint y: 297, distance: 11.8
click at [466, 297] on div "It’s the beginning of a legendary conversation" at bounding box center [703, 265] width 479 height 376
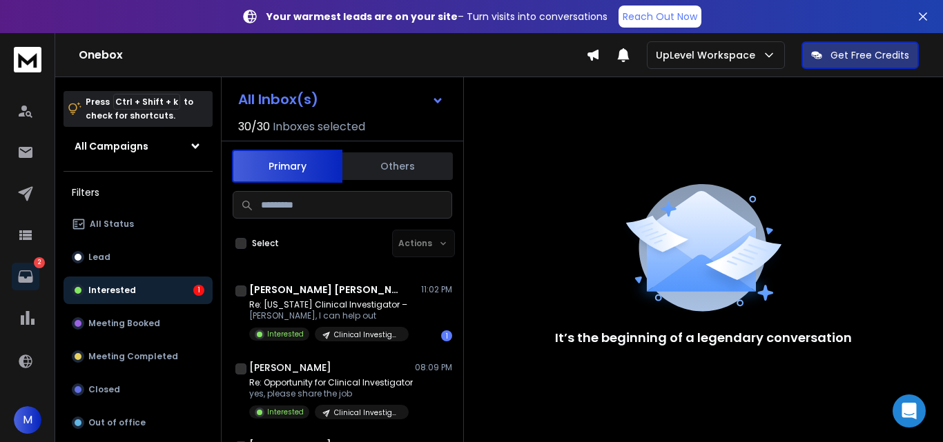
scroll to position [94, 0]
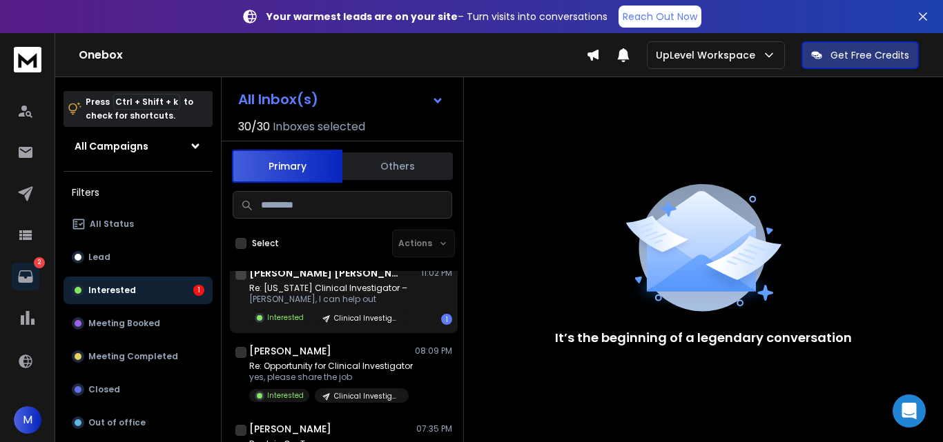
click at [391, 294] on p "[PERSON_NAME], I can help out" at bounding box center [328, 299] width 159 height 11
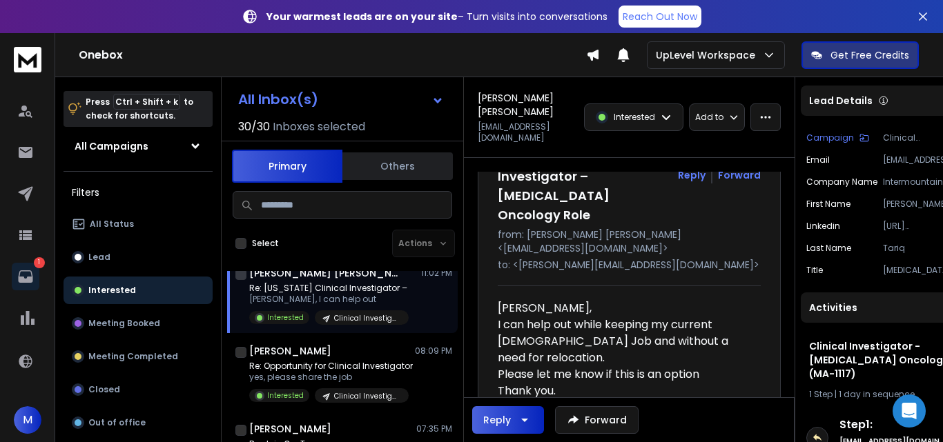
scroll to position [104, 0]
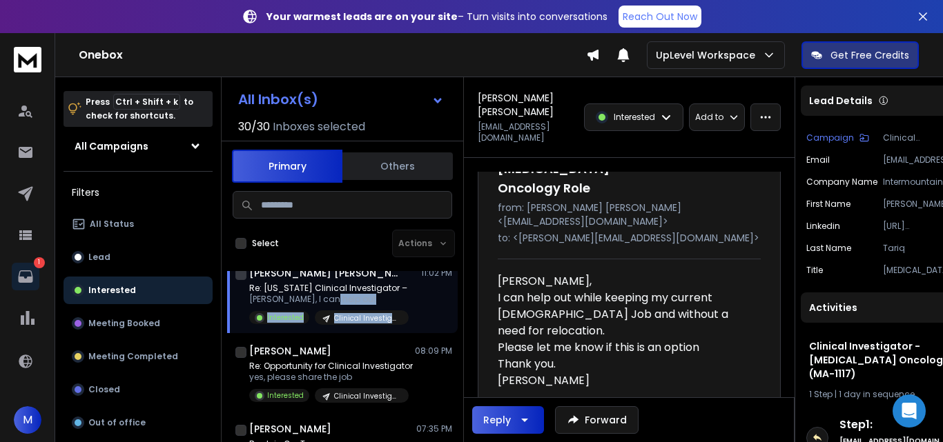
drag, startPoint x: 463, startPoint y: 298, endPoint x: 462, endPoint y: 311, distance: 12.5
click at [462, 311] on div "All Inbox(s) 30 / 30 Inboxes selected Primary Others Select Actions [PERSON_NAM…" at bounding box center [342, 298] width 243 height 442
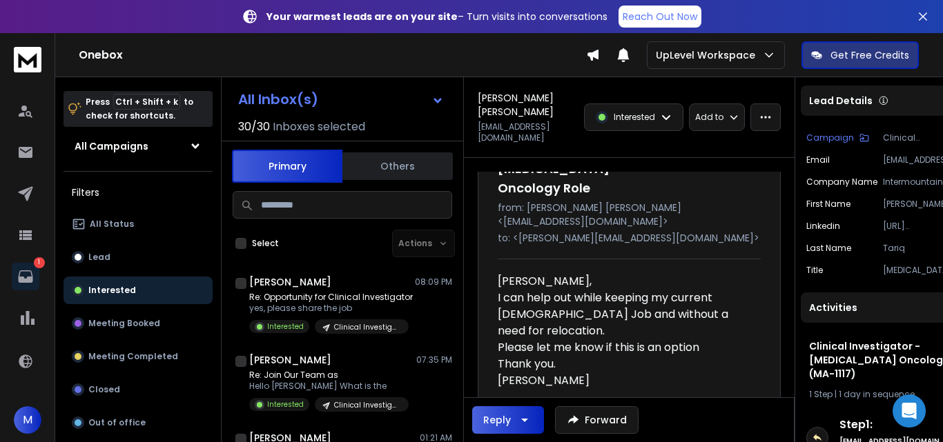
scroll to position [197, 0]
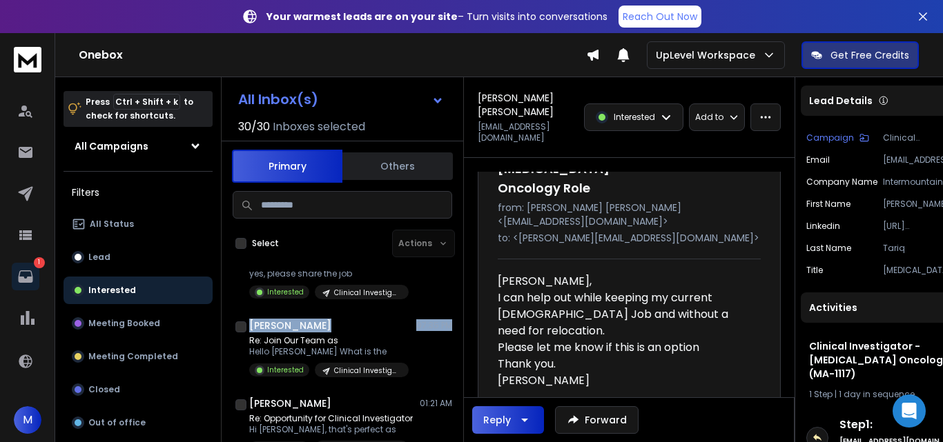
click at [462, 311] on div "All Inbox(s) 30 / 30 Inboxes selected Primary Others Select Actions [PERSON_NAM…" at bounding box center [342, 298] width 243 height 442
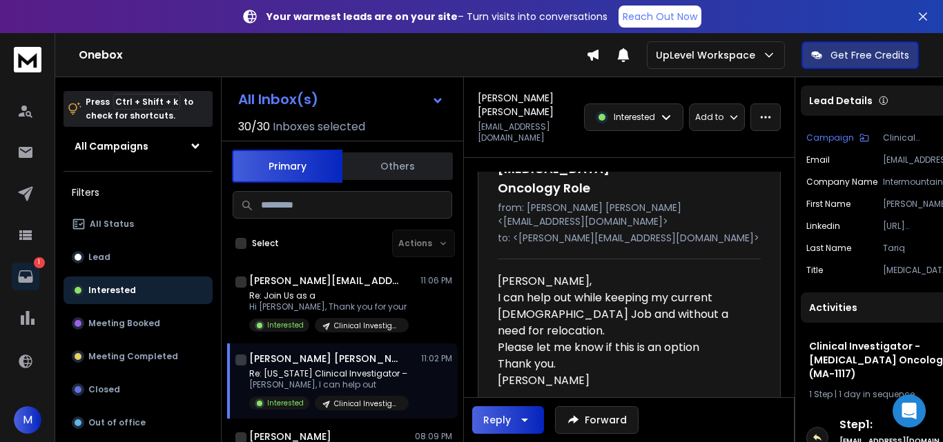
scroll to position [0, 0]
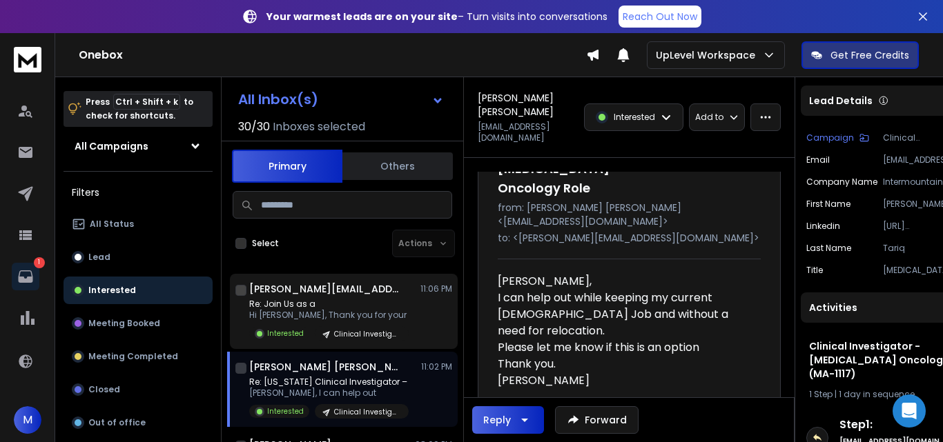
click at [383, 293] on div "[PERSON_NAME][EMAIL_ADDRESS][DOMAIN_NAME] 11:06 PM" at bounding box center [350, 289] width 203 height 14
